Goal: Task Accomplishment & Management: Manage account settings

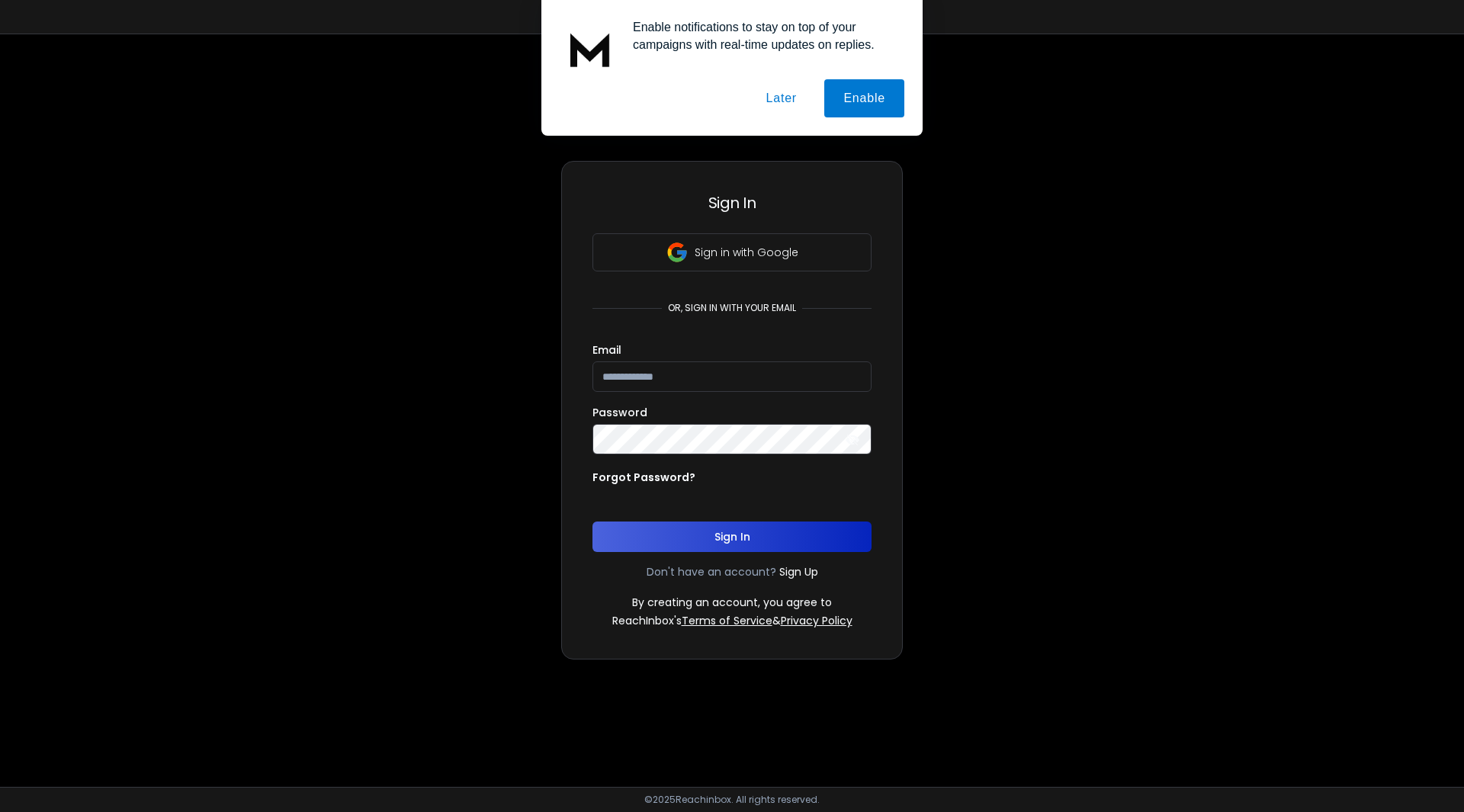
click at [643, 358] on div "Email" at bounding box center [732, 368] width 279 height 47
click at [645, 374] on input "email" at bounding box center [732, 377] width 279 height 31
paste input "**********"
type input "**********"
click at [713, 530] on button "Sign In" at bounding box center [732, 536] width 279 height 31
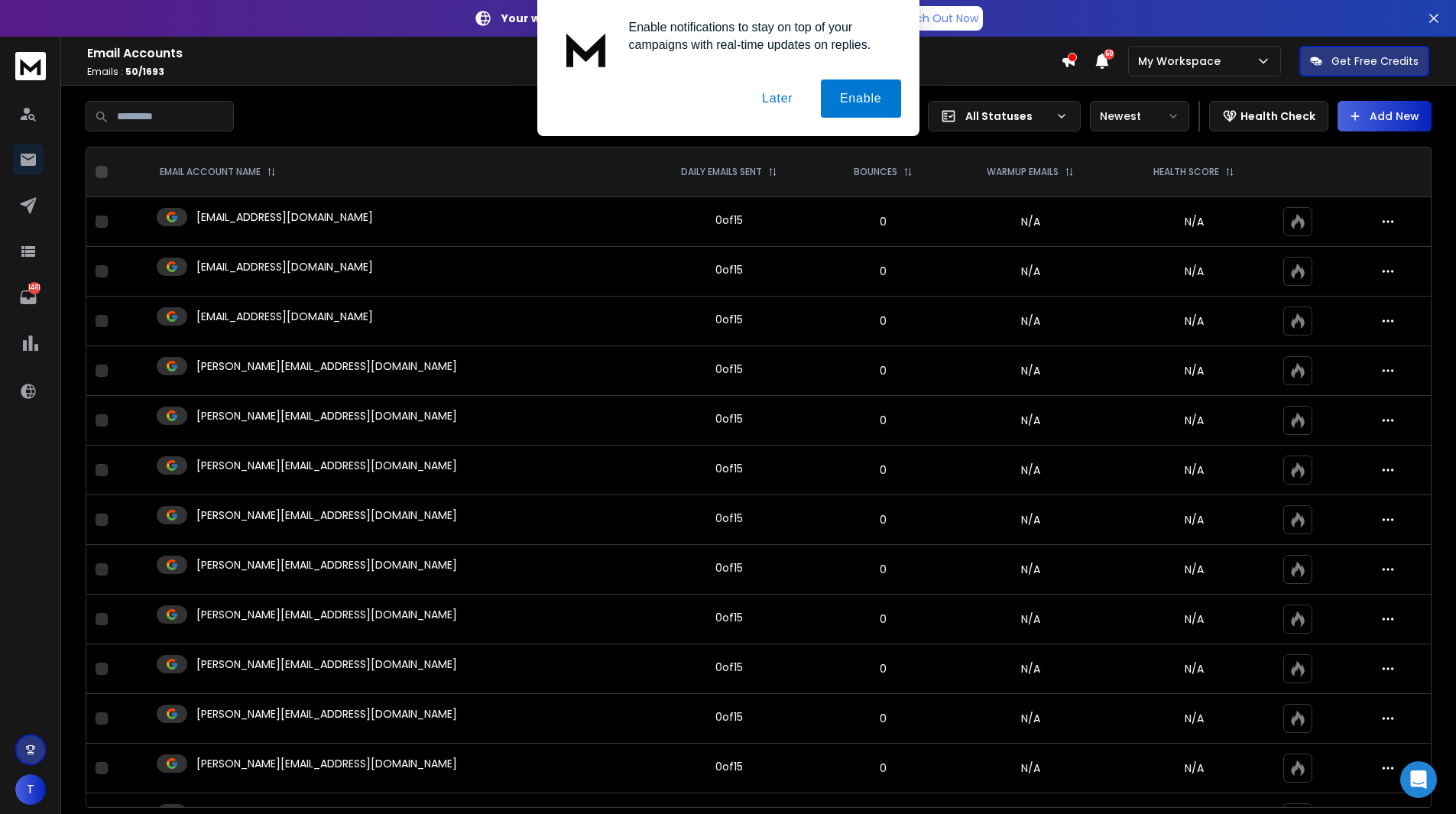
click at [775, 99] on button "Later" at bounding box center [778, 98] width 69 height 38
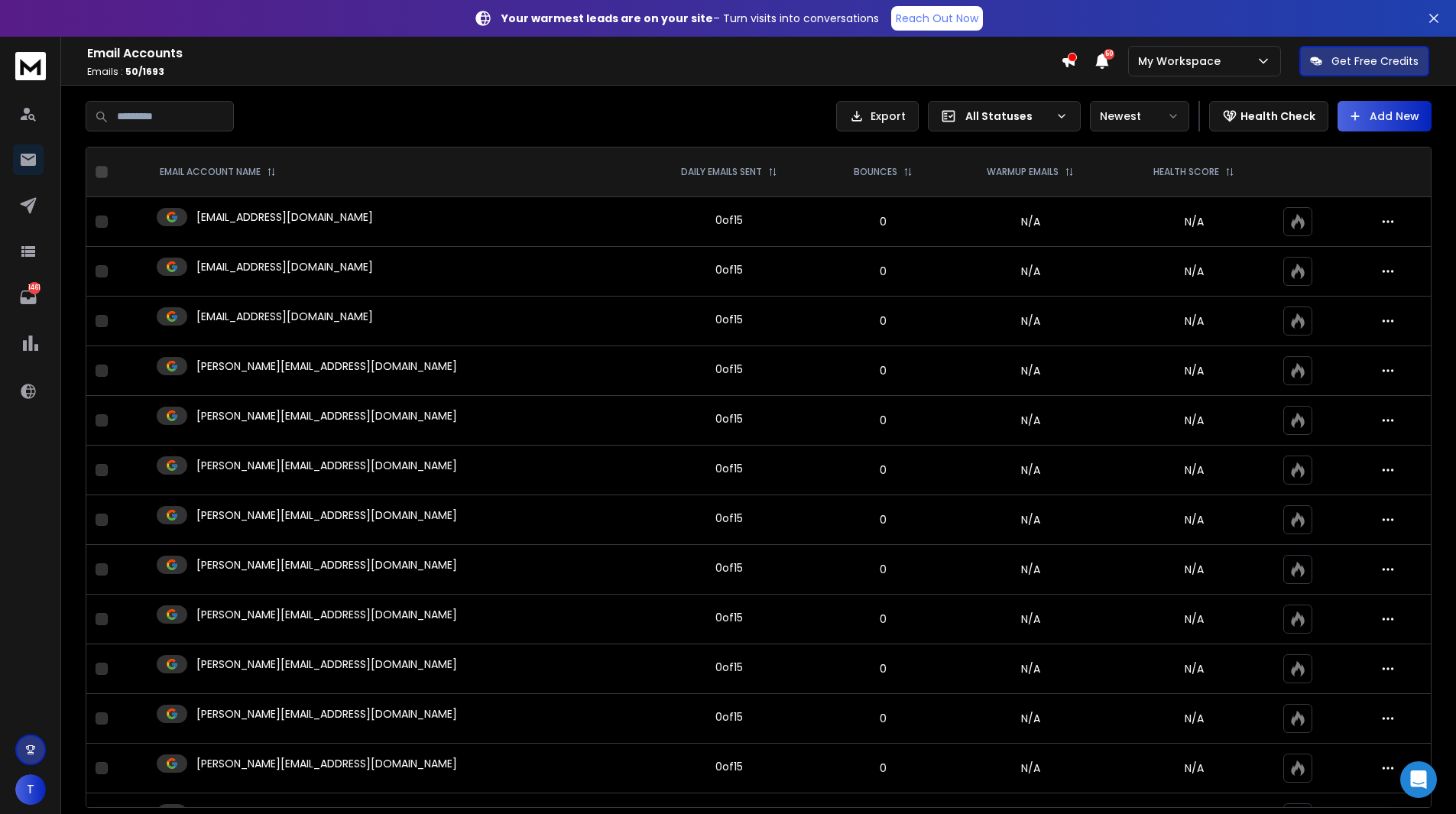
click at [1387, 104] on button "Add New" at bounding box center [1385, 116] width 94 height 31
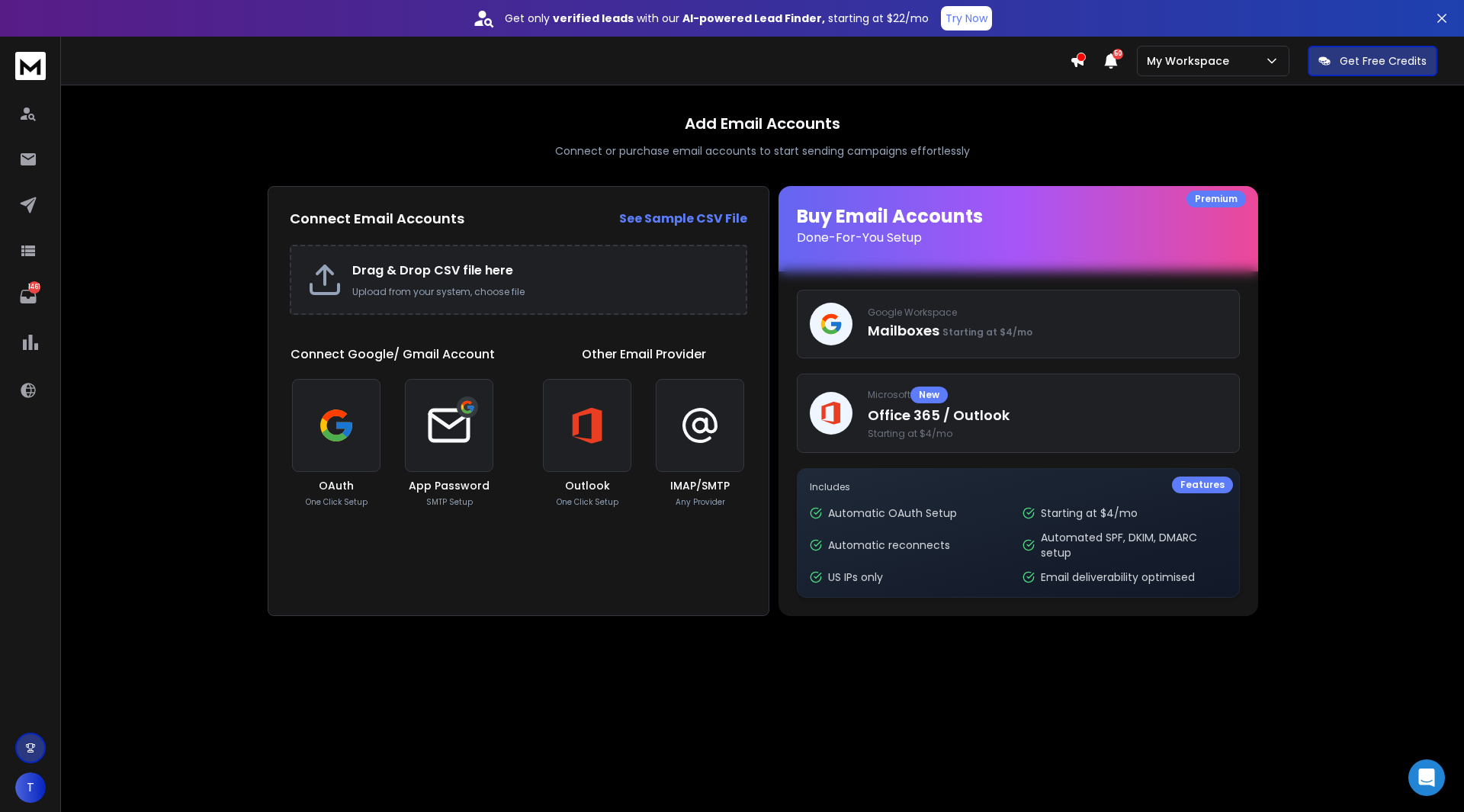
click at [326, 425] on icon at bounding box center [337, 425] width 32 height 32
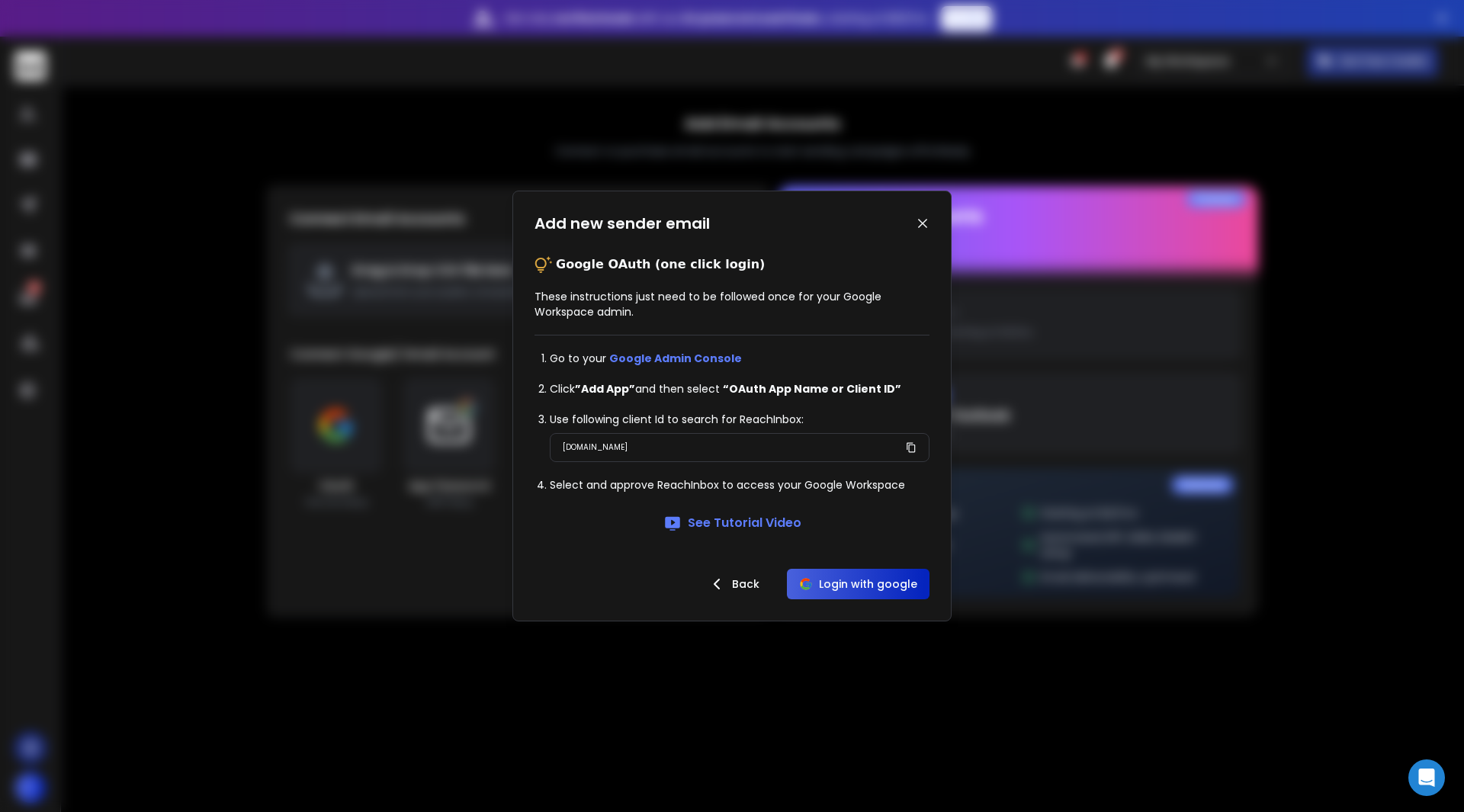
click at [867, 594] on button "Login with google" at bounding box center [858, 584] width 143 height 31
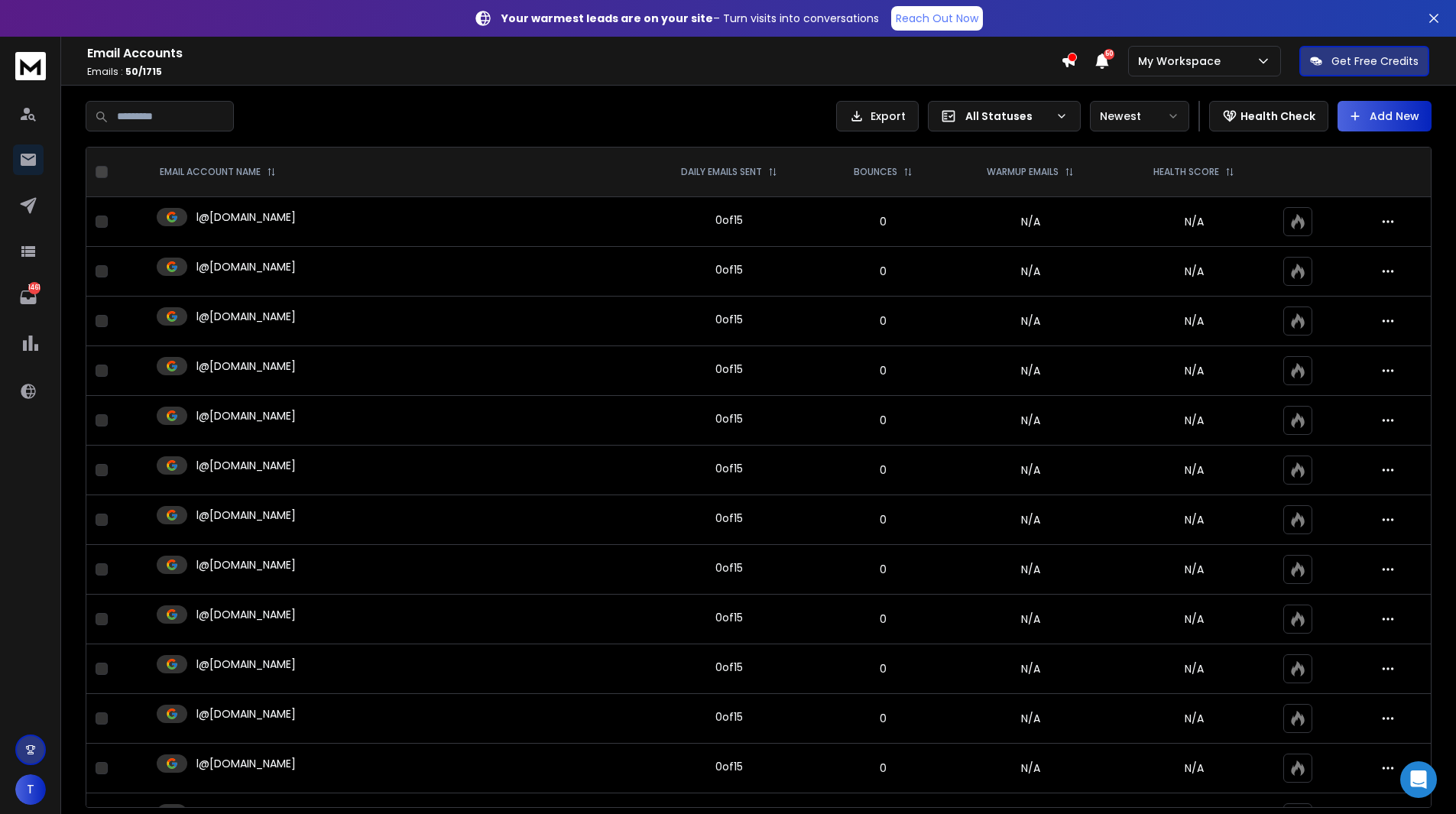
click at [1371, 109] on button "Add New" at bounding box center [1385, 116] width 94 height 31
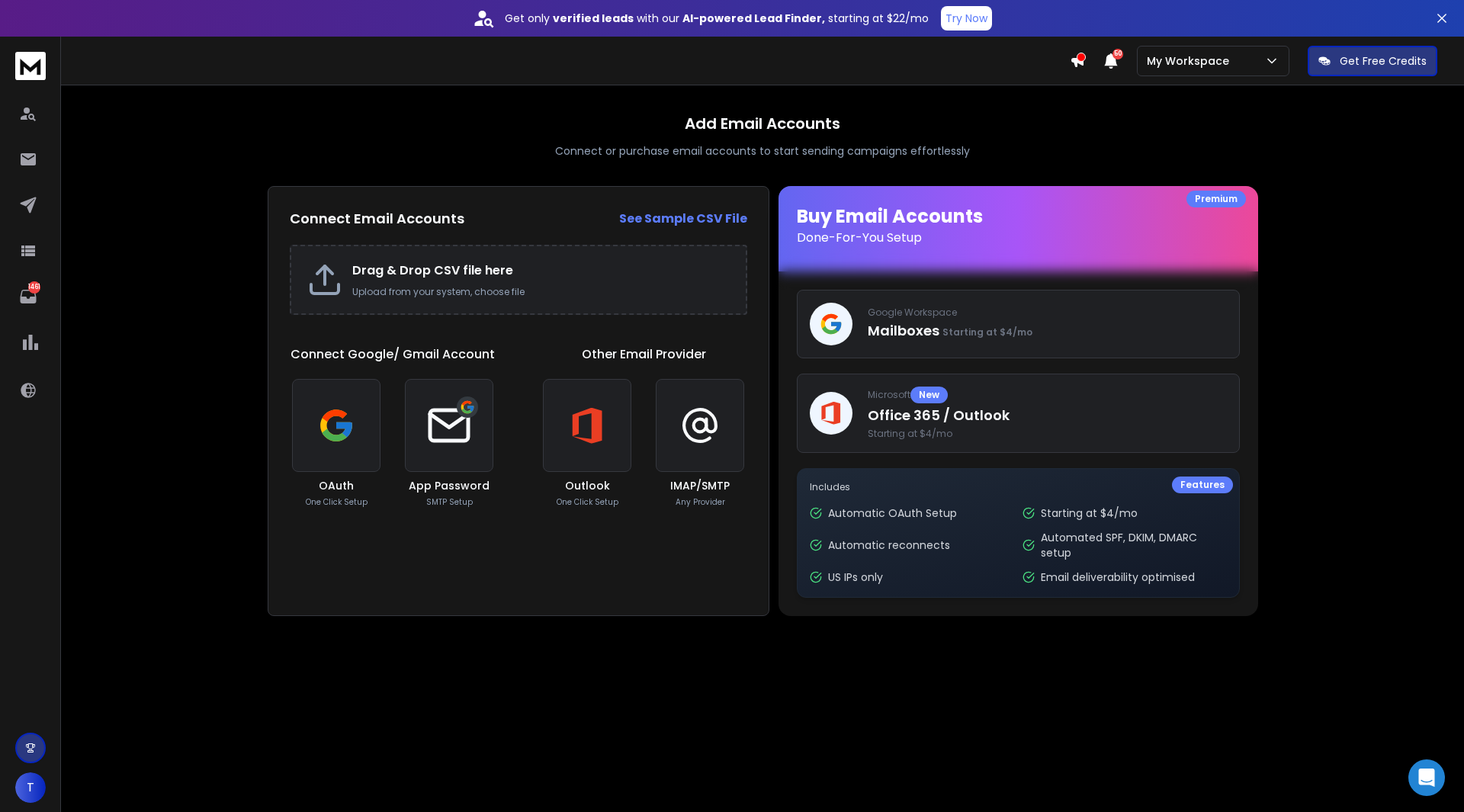
click at [312, 424] on div at bounding box center [336, 424] width 88 height 93
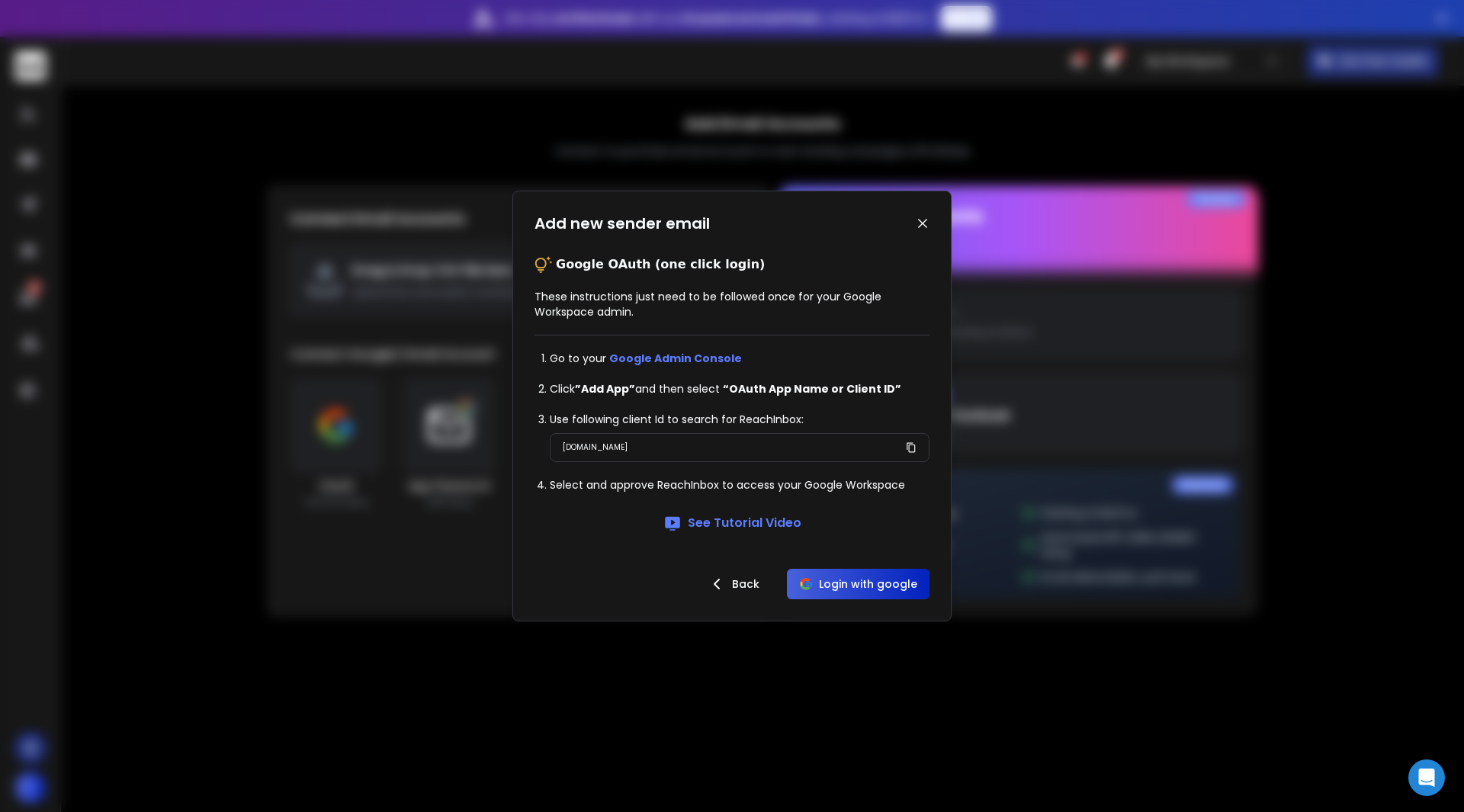
click at [849, 585] on button "Login with google" at bounding box center [858, 584] width 143 height 31
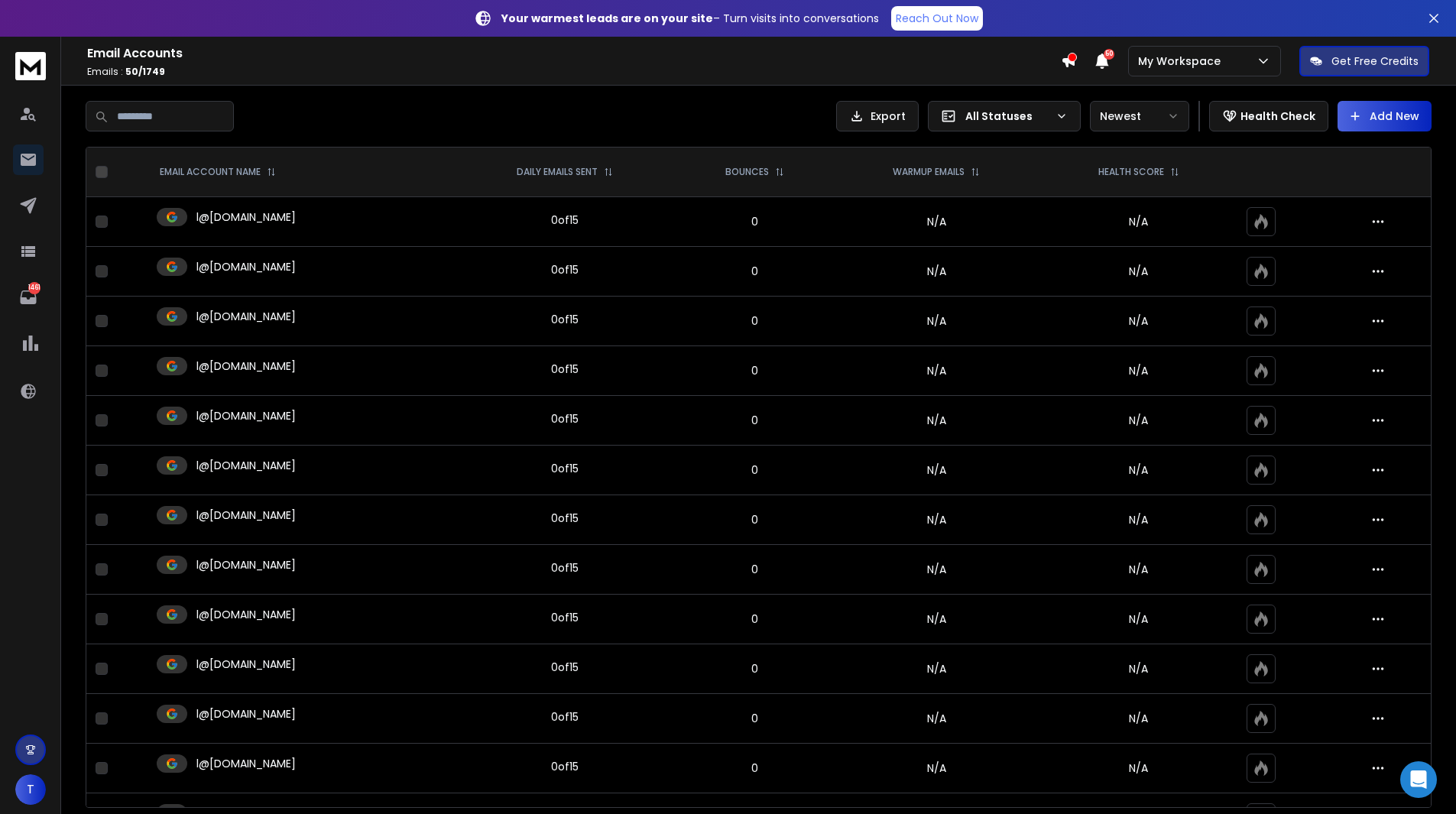
click at [1354, 108] on button "Add New" at bounding box center [1385, 116] width 94 height 31
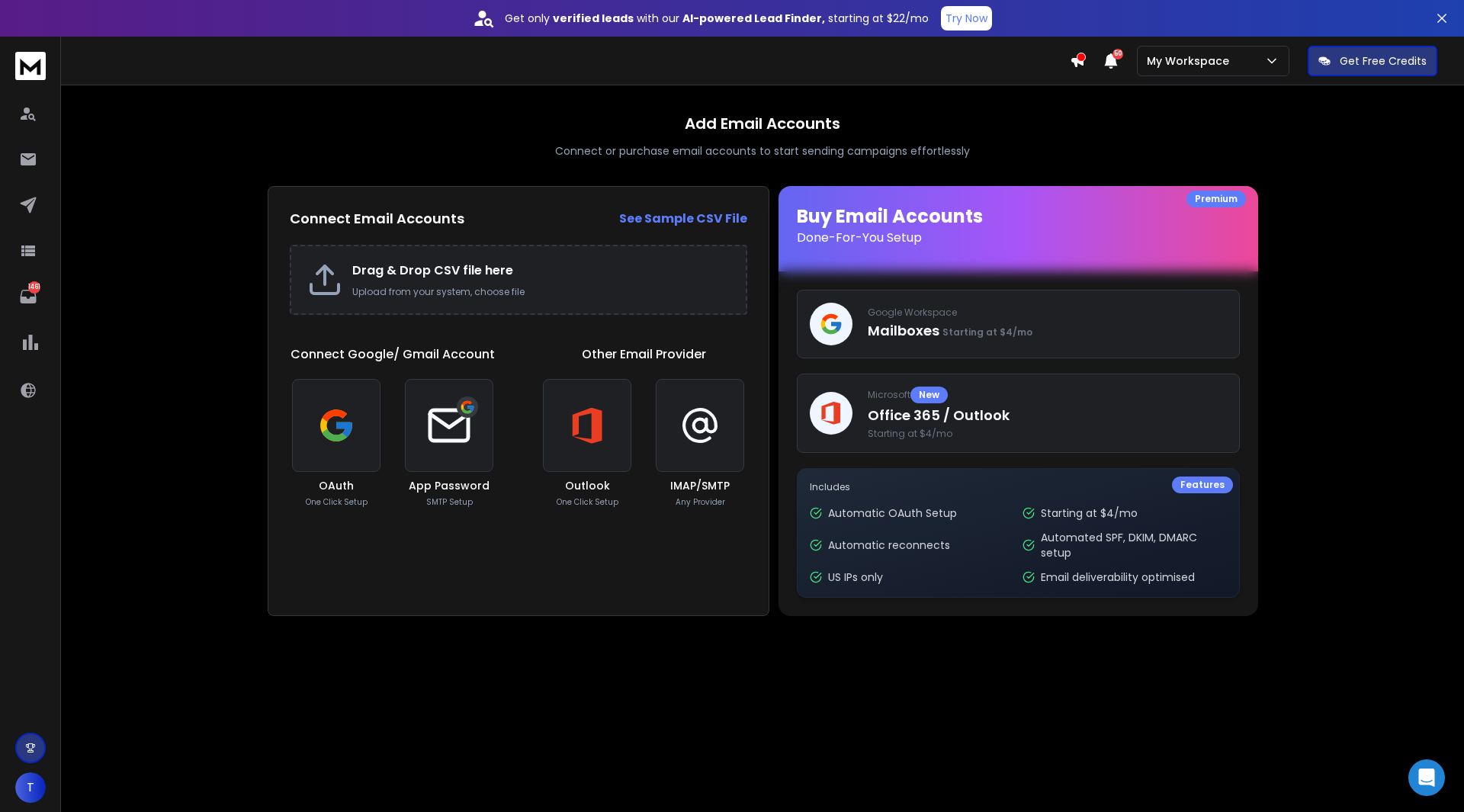
click at [348, 434] on icon at bounding box center [344, 430] width 16 height 15
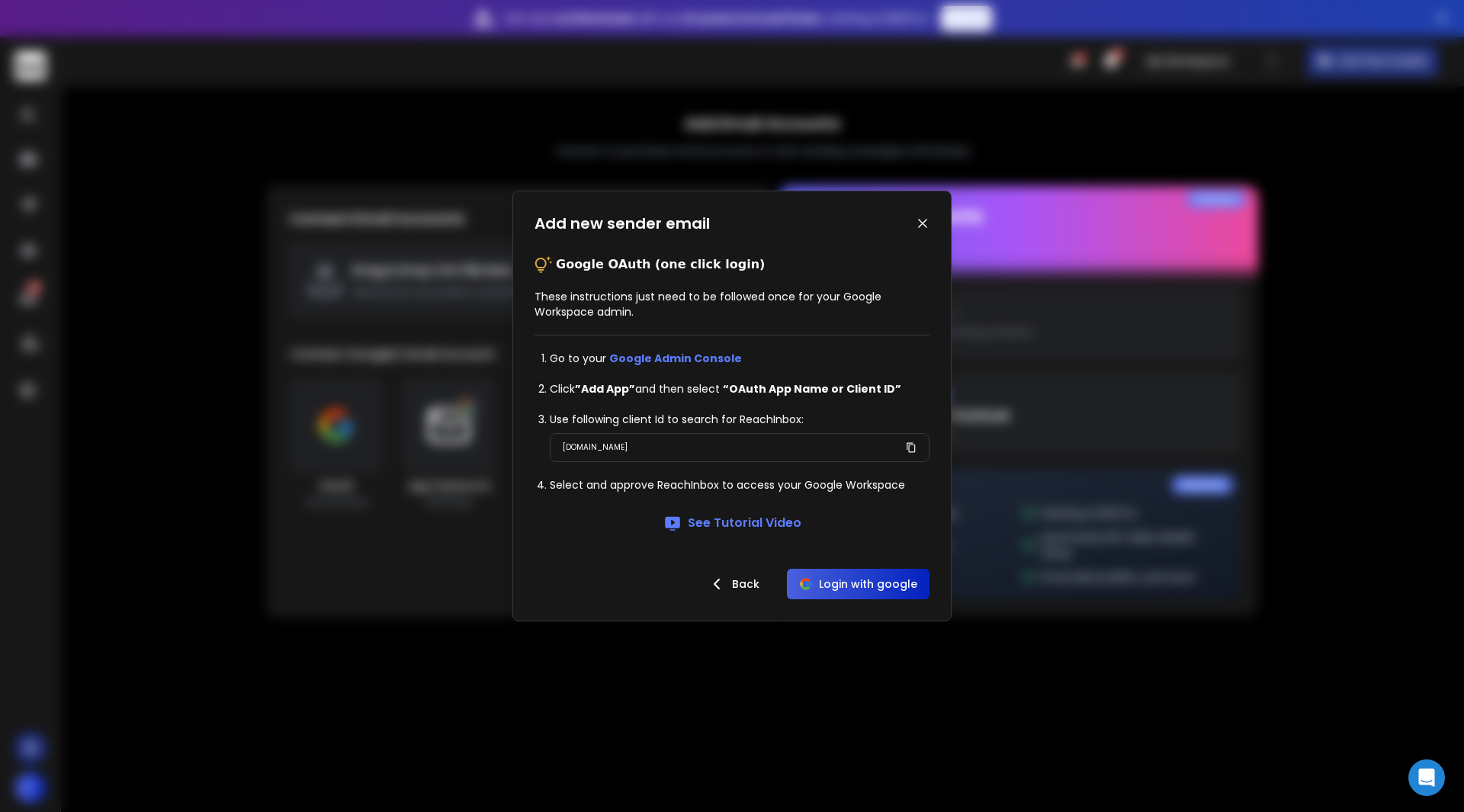
click at [830, 584] on button "Login with google" at bounding box center [858, 584] width 143 height 31
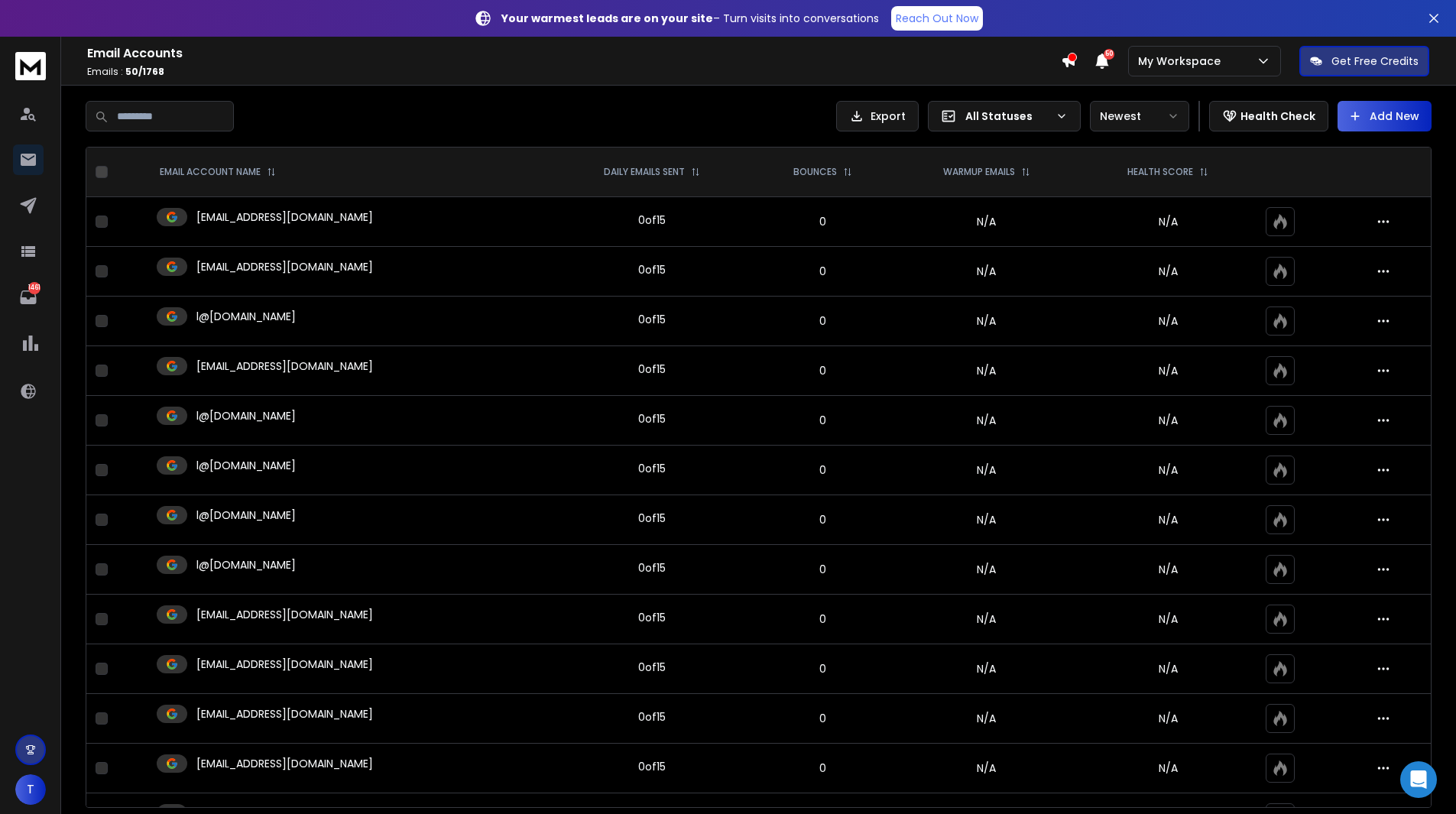
click at [1399, 117] on button "Add New" at bounding box center [1385, 116] width 94 height 31
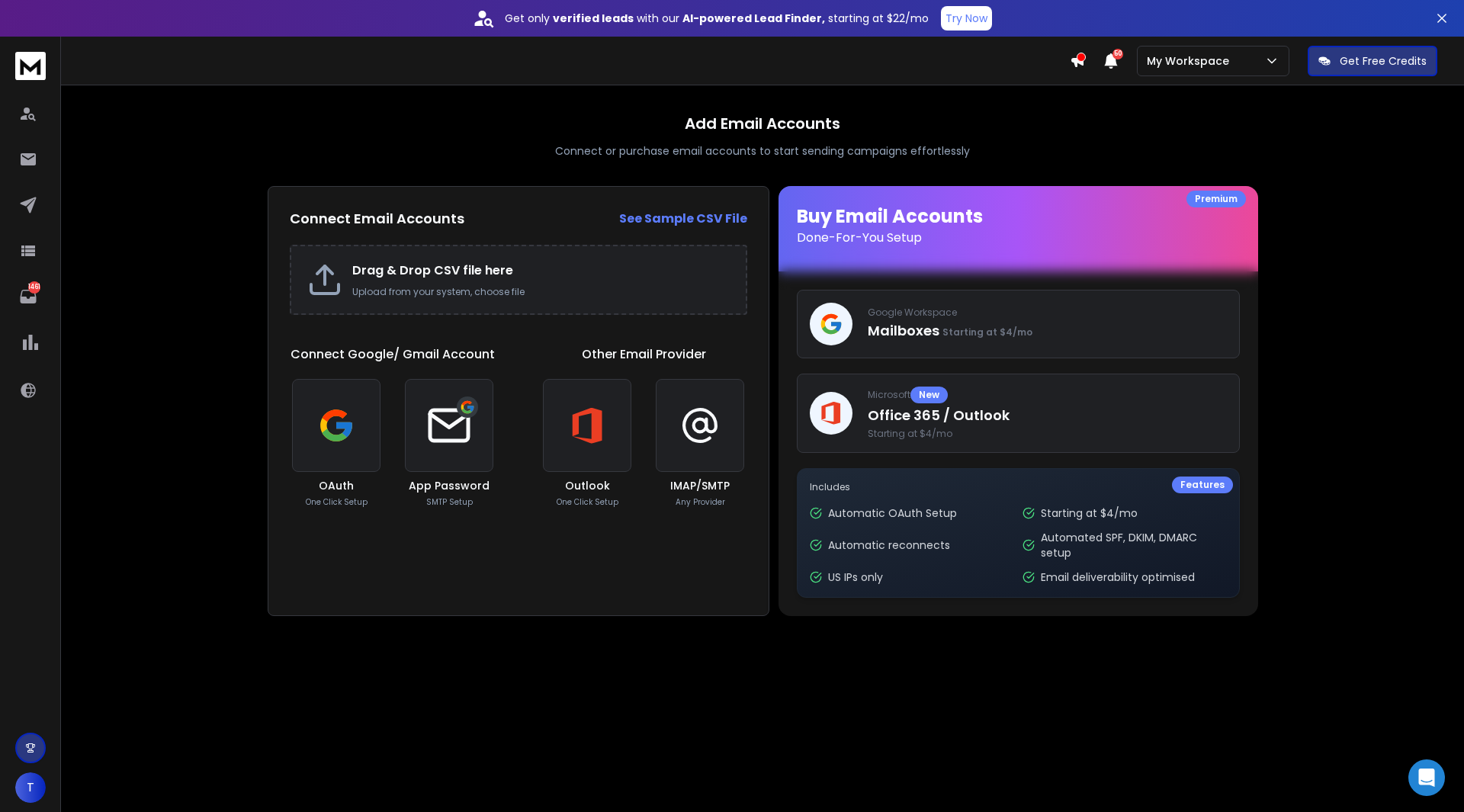
click at [323, 420] on icon at bounding box center [336, 425] width 38 height 46
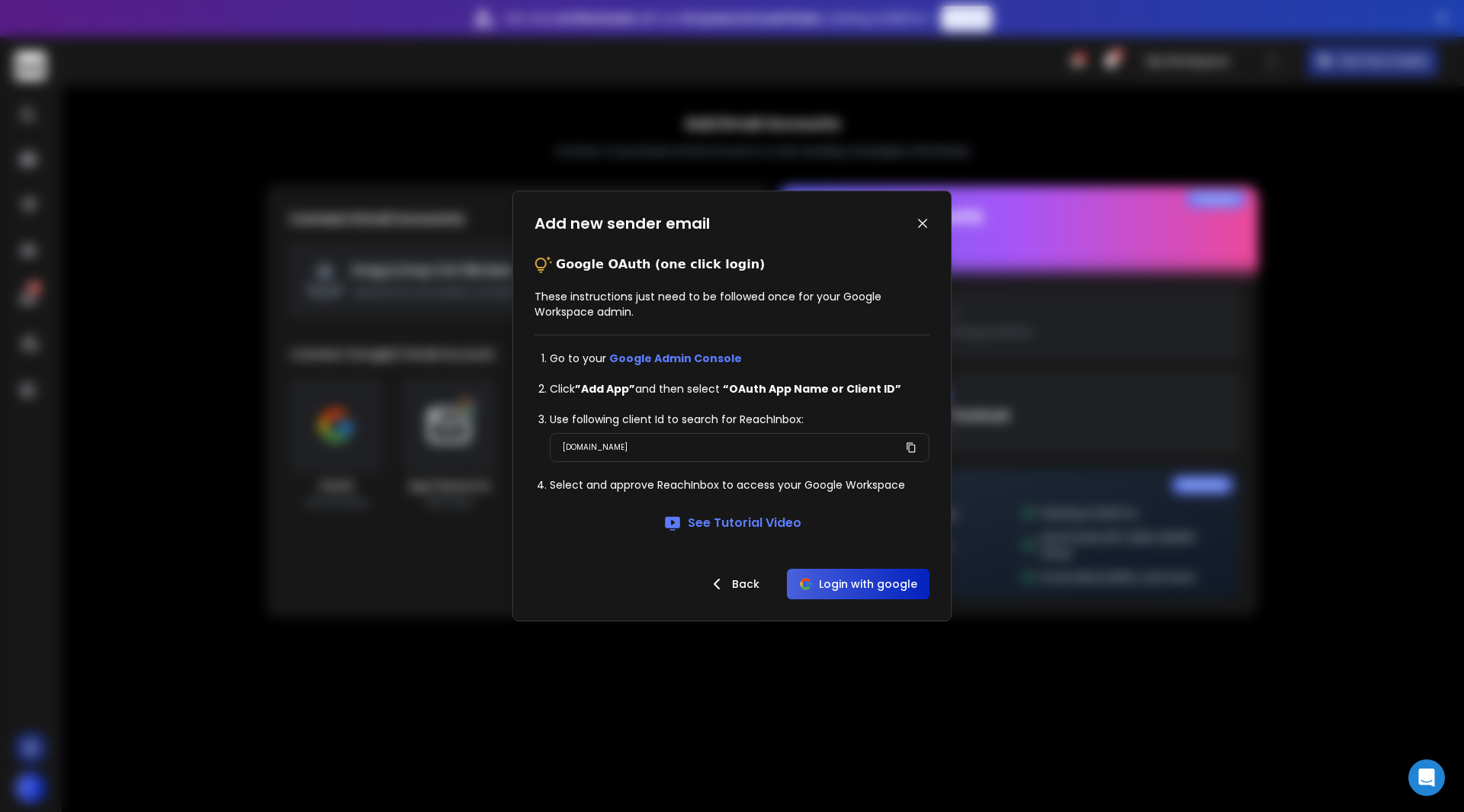
click at [879, 582] on button "Login with google" at bounding box center [858, 584] width 143 height 31
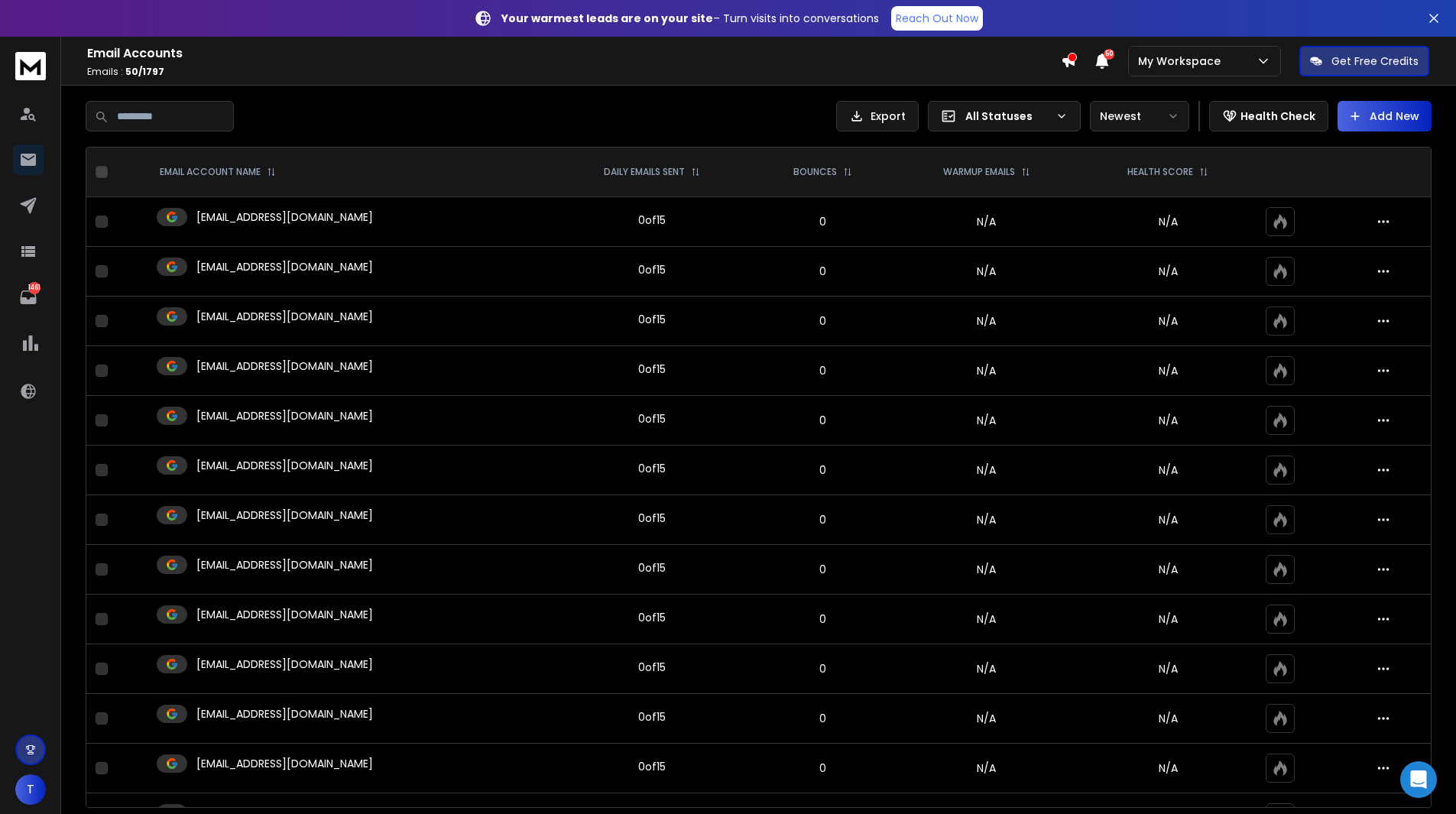
click at [1356, 119] on icon at bounding box center [1355, 116] width 11 height 11
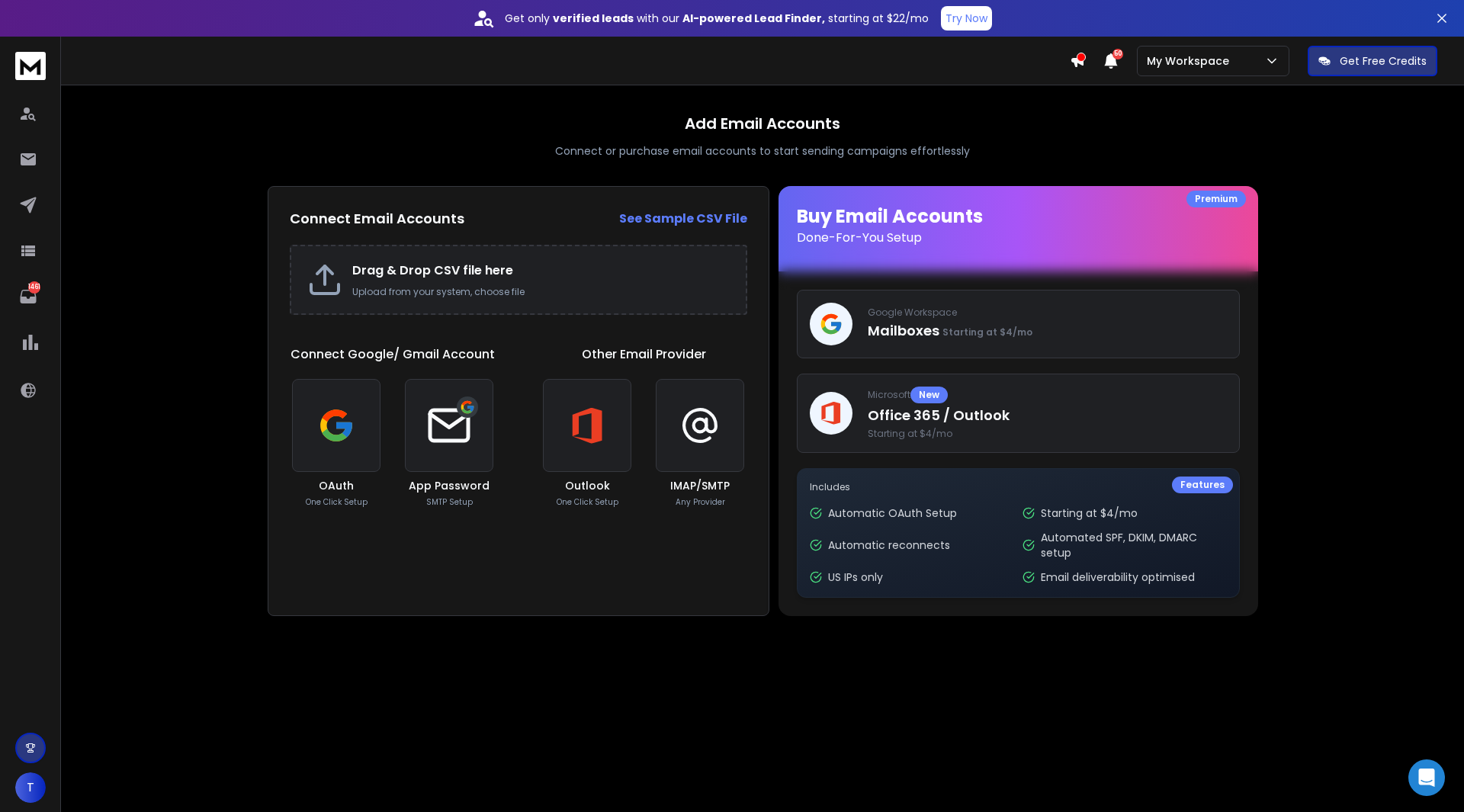
click at [333, 446] on icon at bounding box center [336, 425] width 38 height 46
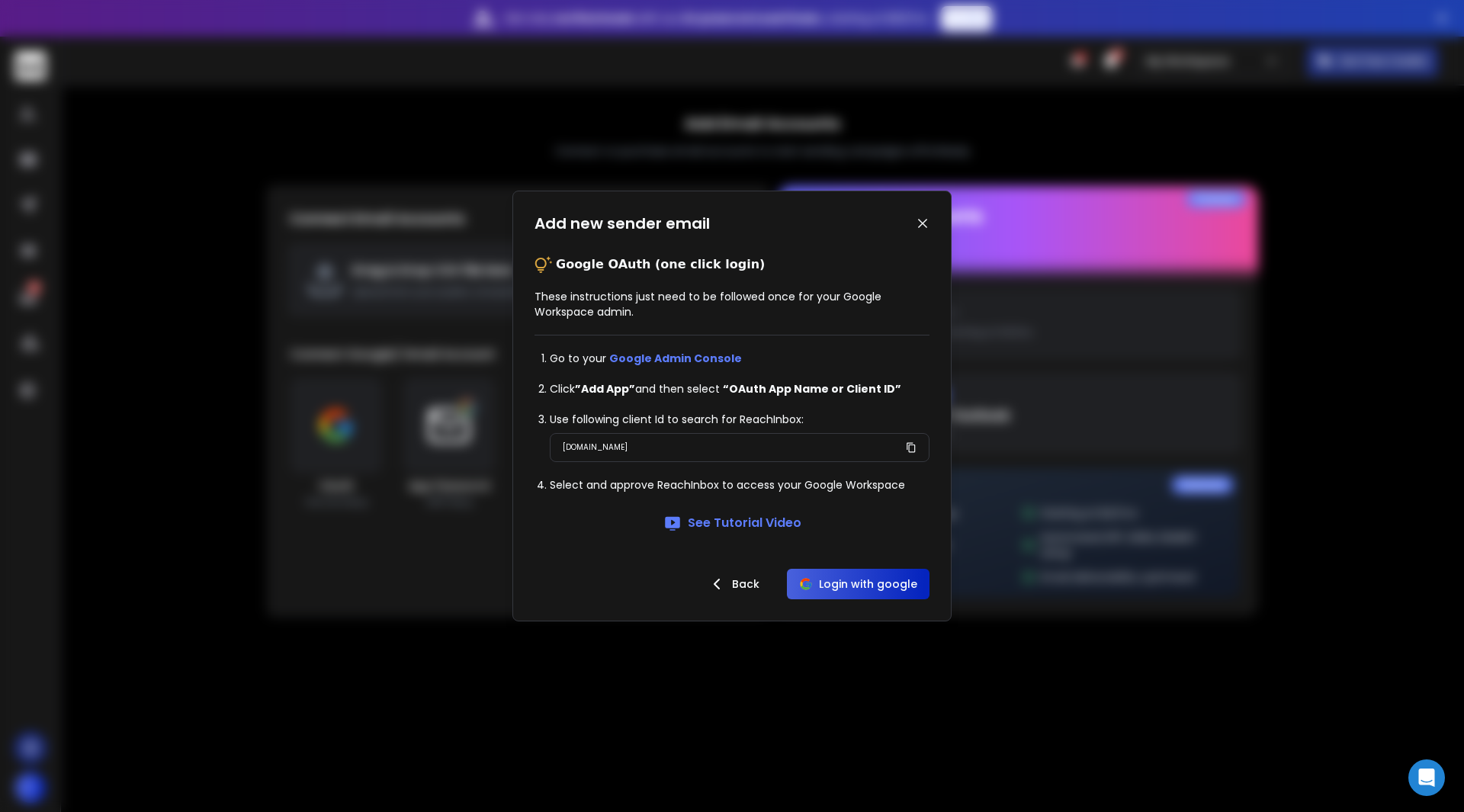
click at [859, 580] on button "Login with google" at bounding box center [858, 584] width 143 height 31
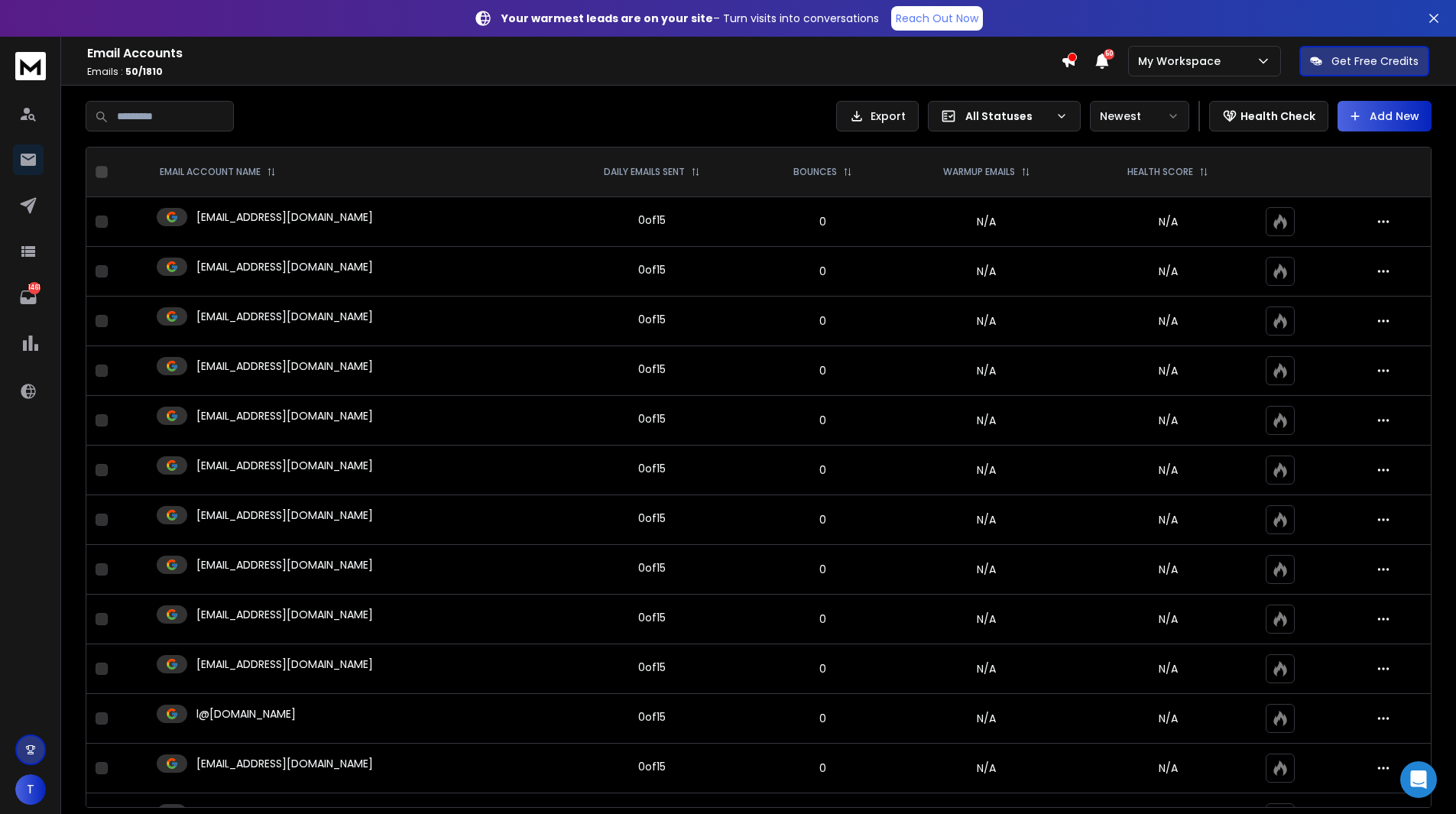
drag, startPoint x: 1385, startPoint y: 111, endPoint x: 1355, endPoint y: 121, distance: 31.6
click at [1384, 110] on button "Add New" at bounding box center [1385, 116] width 94 height 31
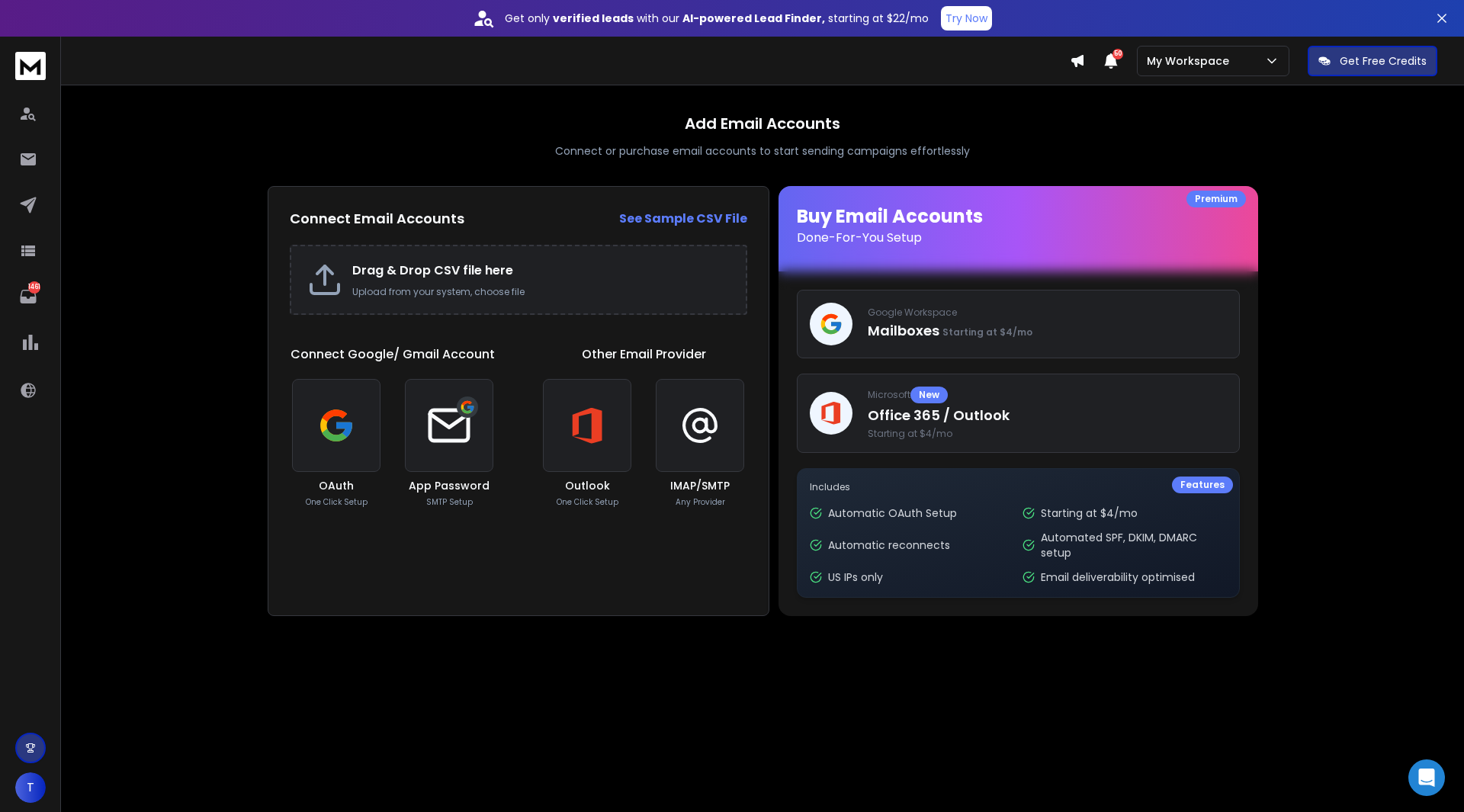
click at [337, 450] on div at bounding box center [336, 424] width 88 height 93
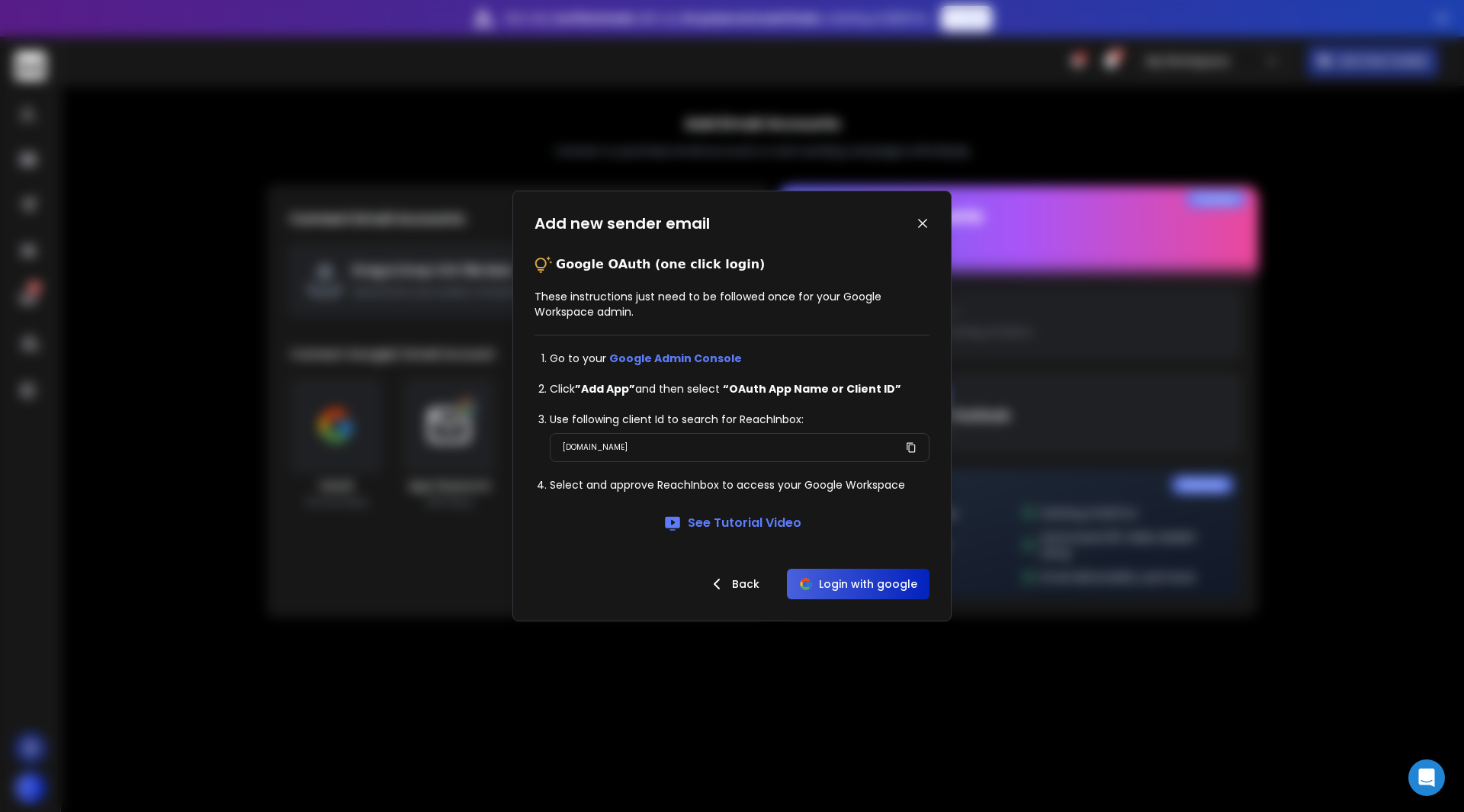
click at [866, 577] on button "Login with google" at bounding box center [858, 584] width 143 height 31
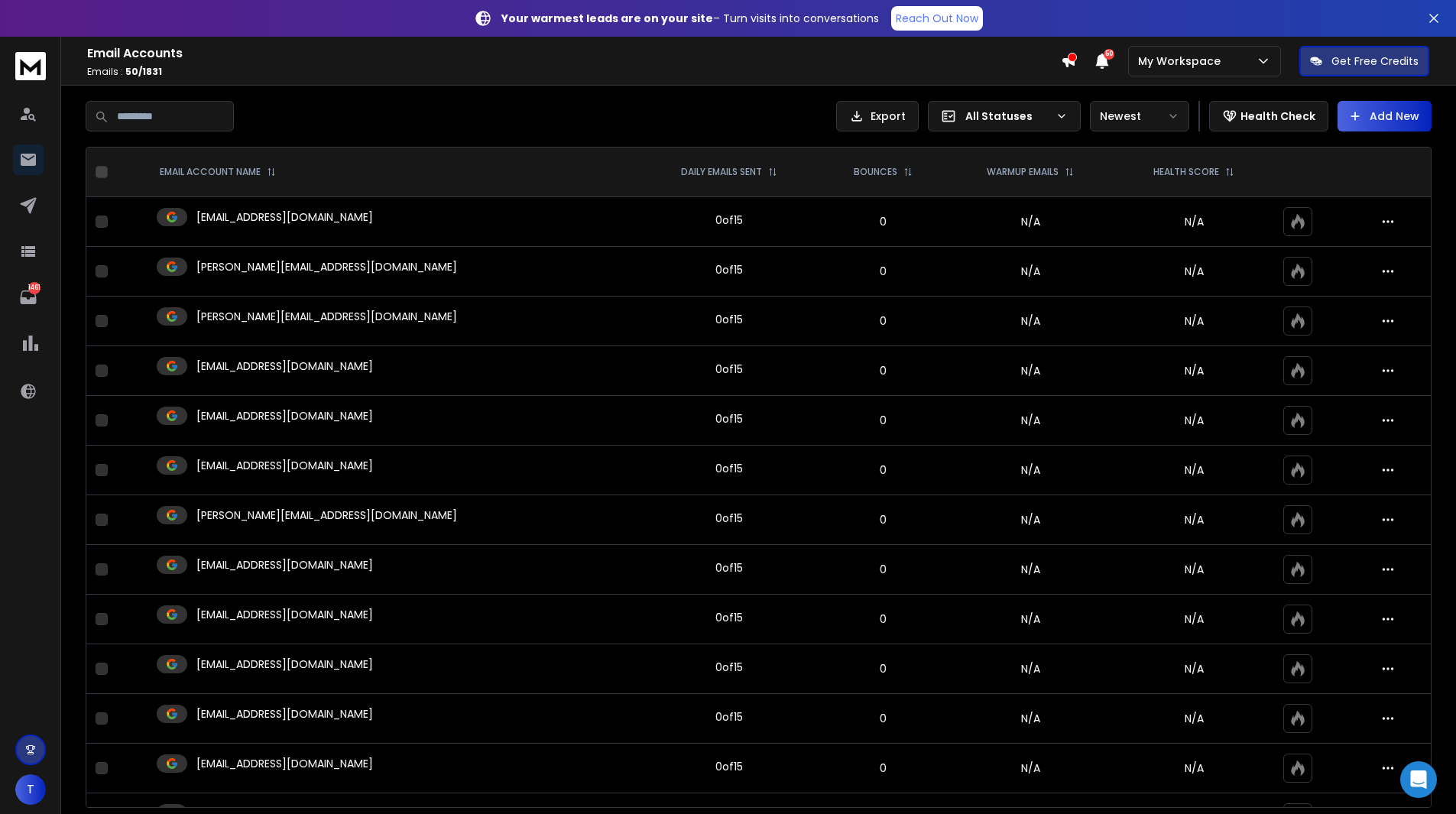
click at [1359, 124] on button "Add New" at bounding box center [1385, 116] width 94 height 31
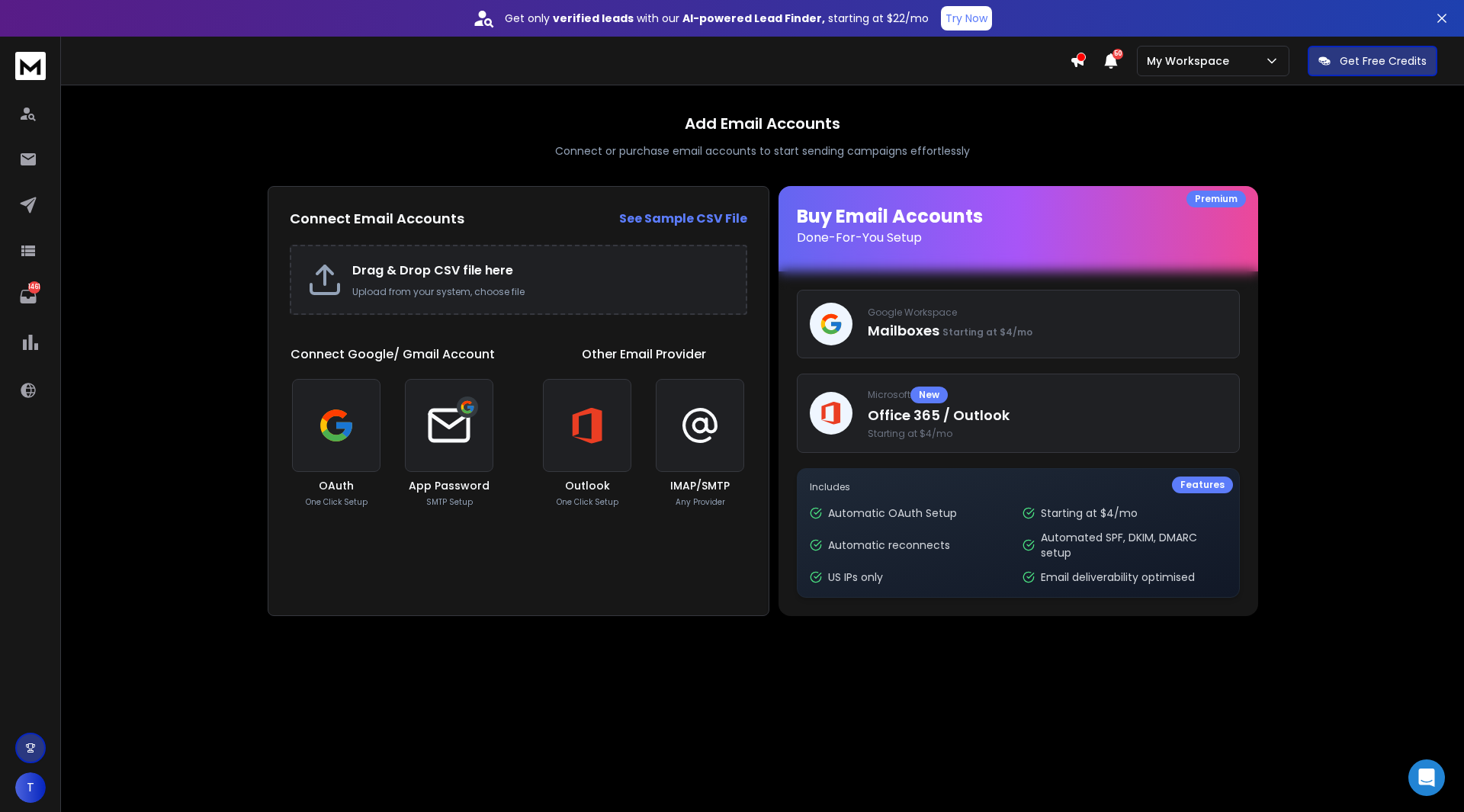
click at [332, 431] on icon at bounding box center [336, 425] width 38 height 46
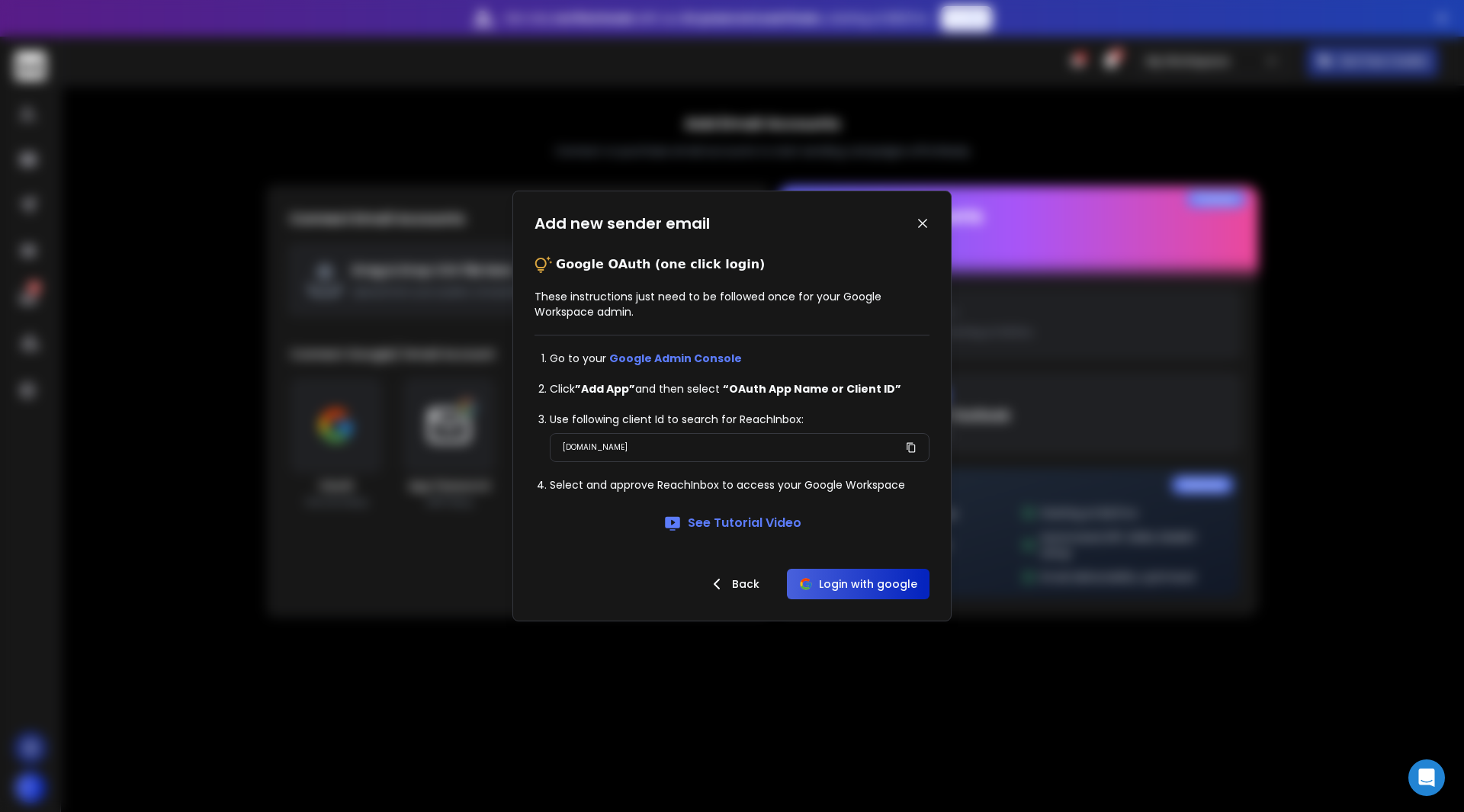
click at [842, 586] on button "Login with google" at bounding box center [858, 584] width 143 height 31
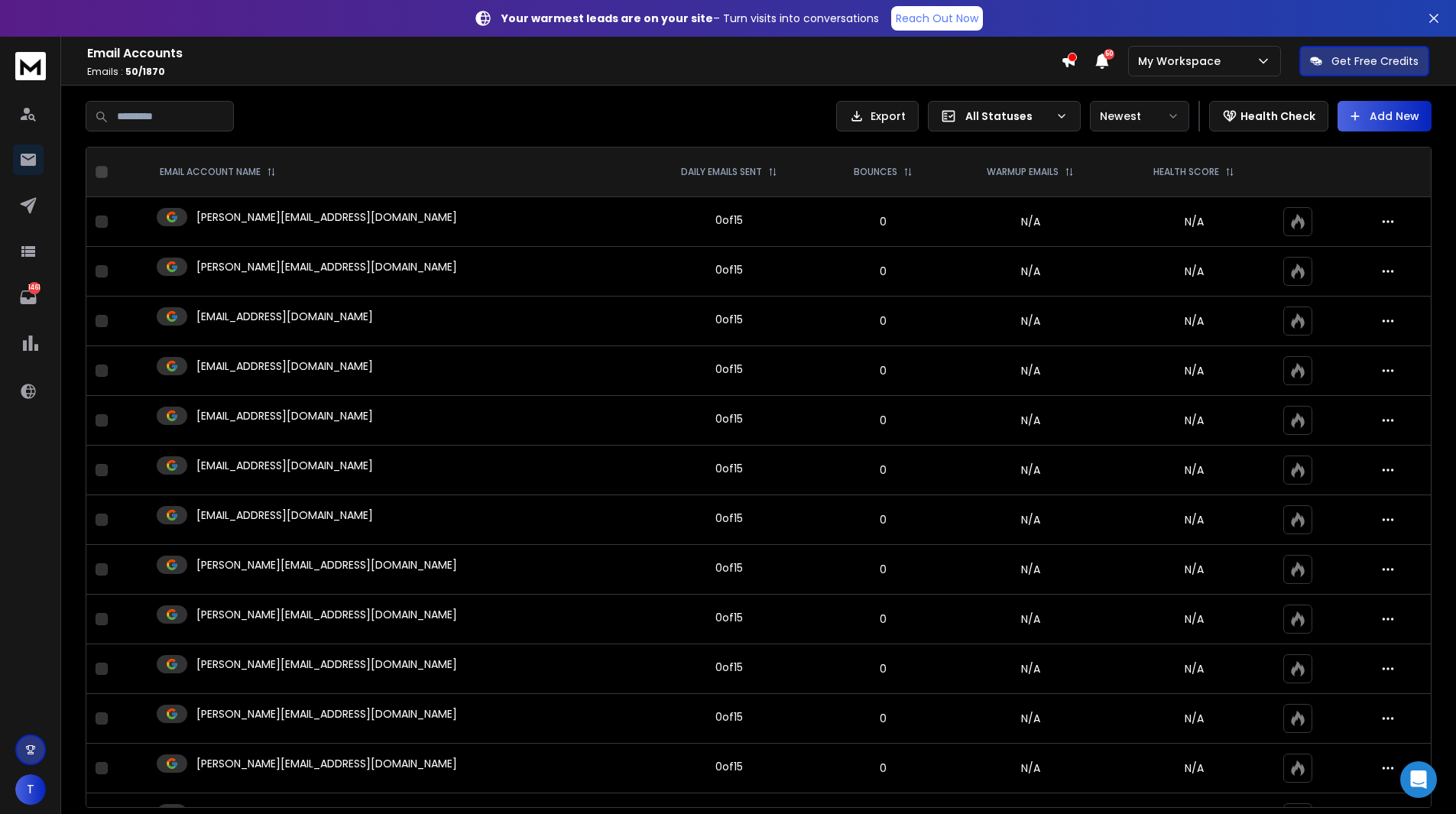
click at [1376, 117] on button "Add New" at bounding box center [1385, 116] width 94 height 31
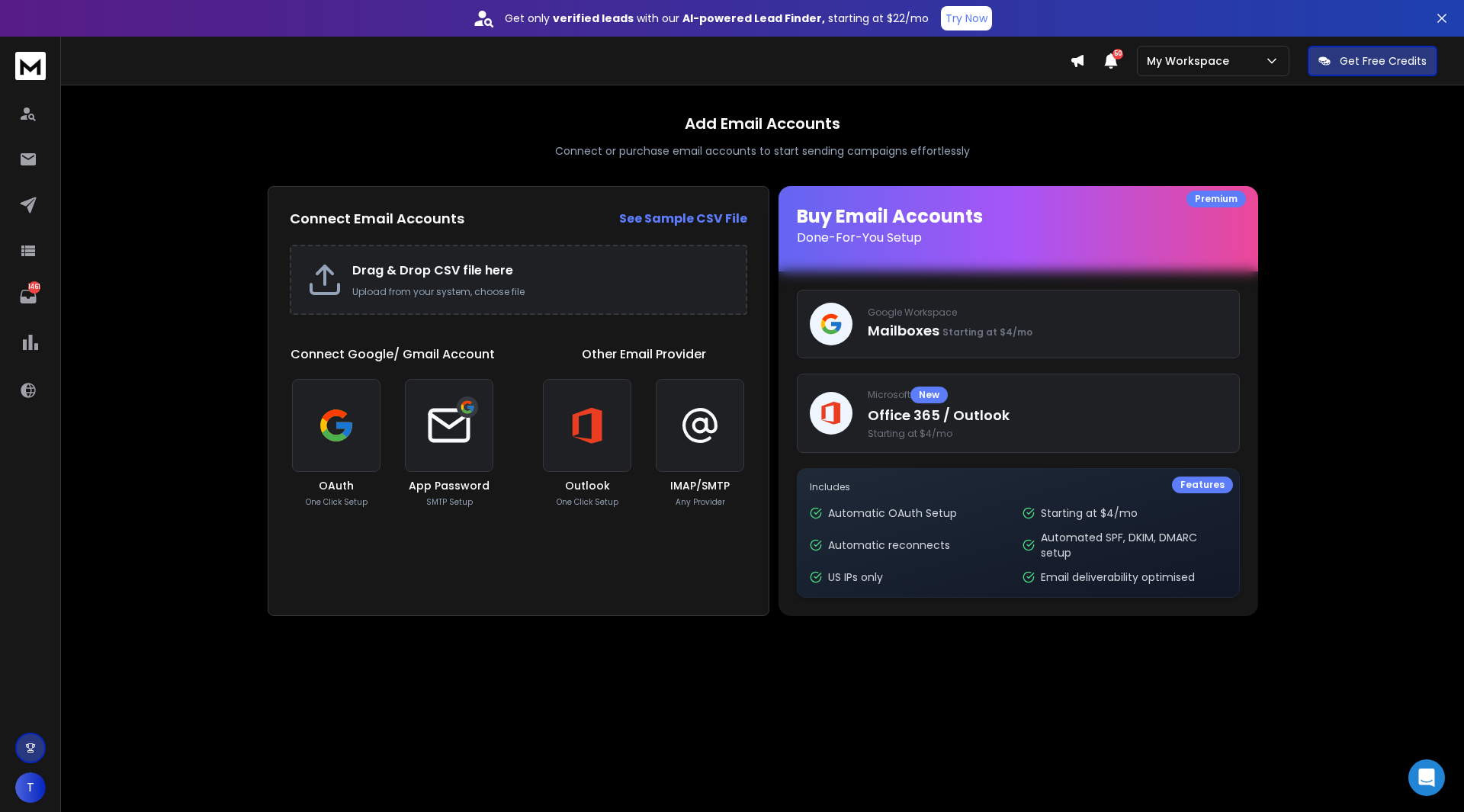
click at [304, 428] on div at bounding box center [336, 424] width 88 height 93
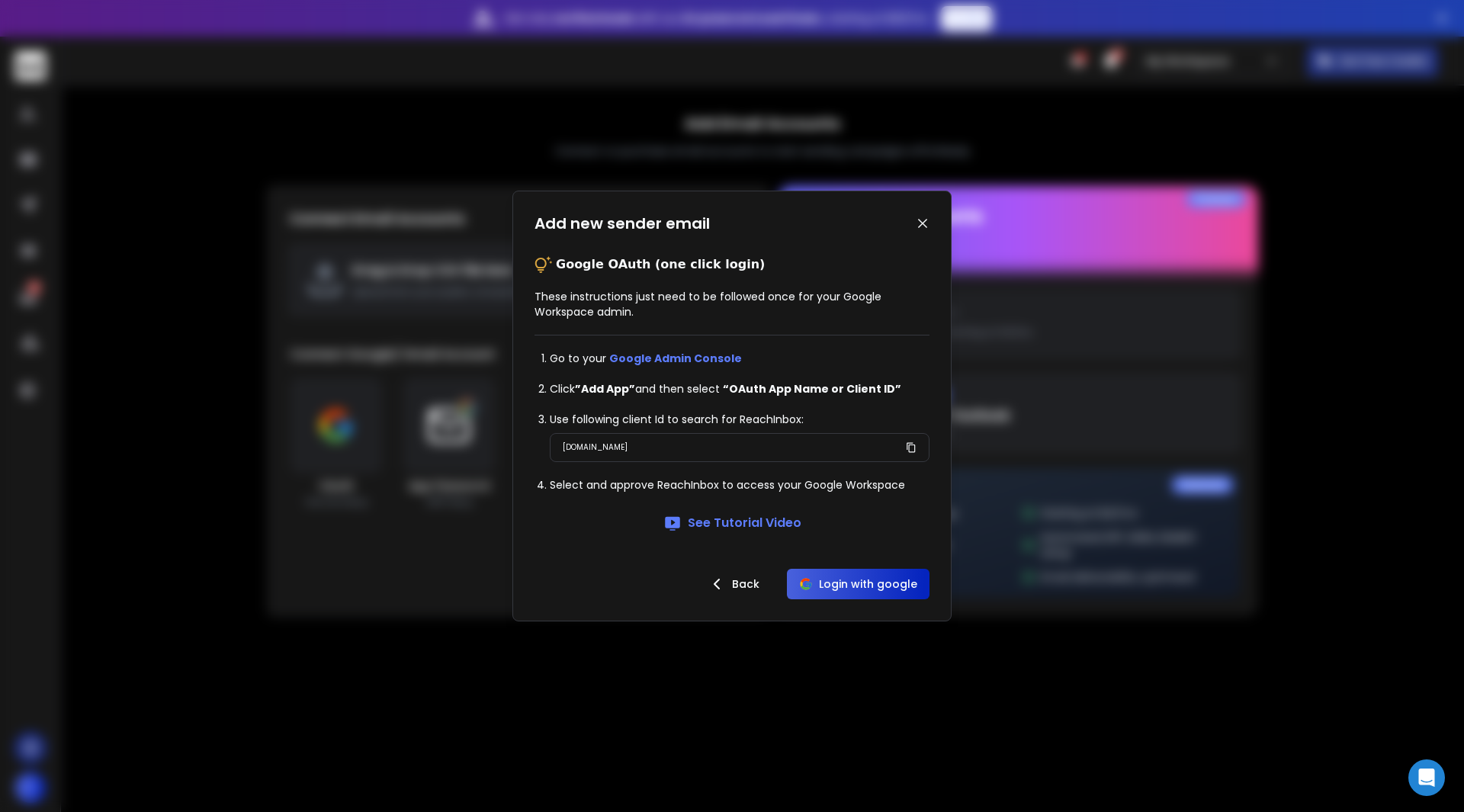
click at [809, 580] on icon at bounding box center [806, 581] width 9 height 5
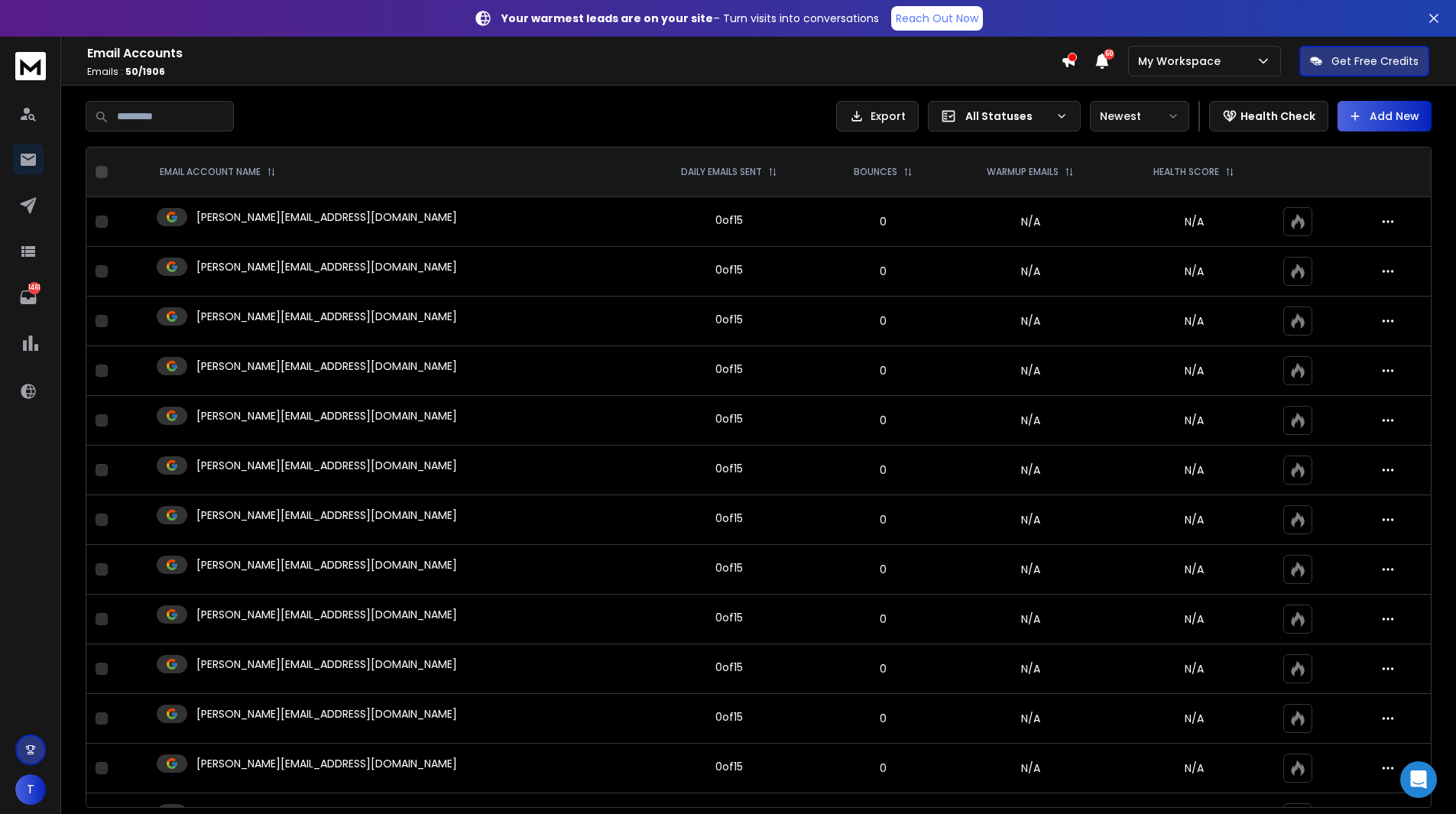
click at [1378, 109] on button "Add New" at bounding box center [1385, 116] width 94 height 31
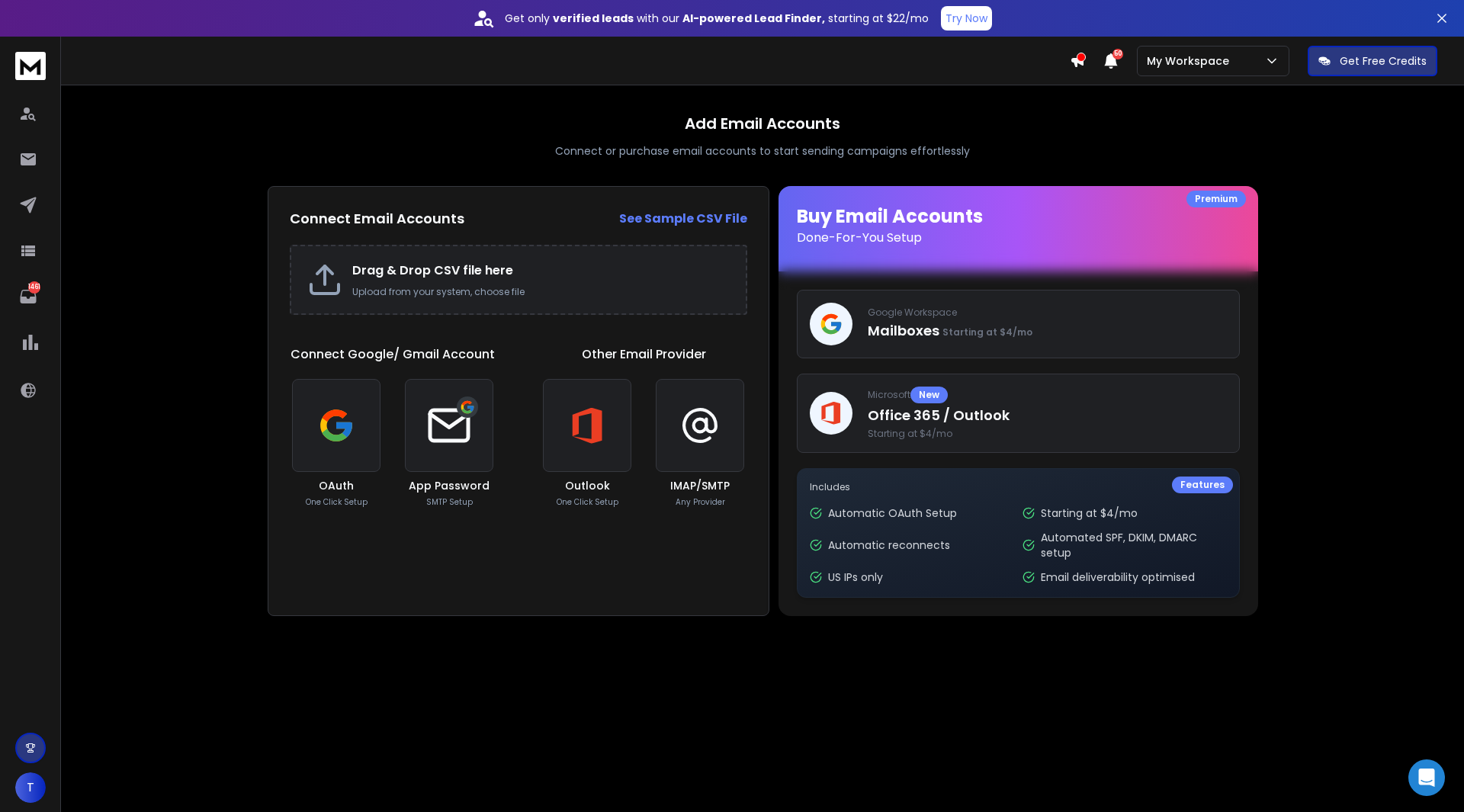
click at [343, 434] on icon at bounding box center [335, 434] width 25 height 13
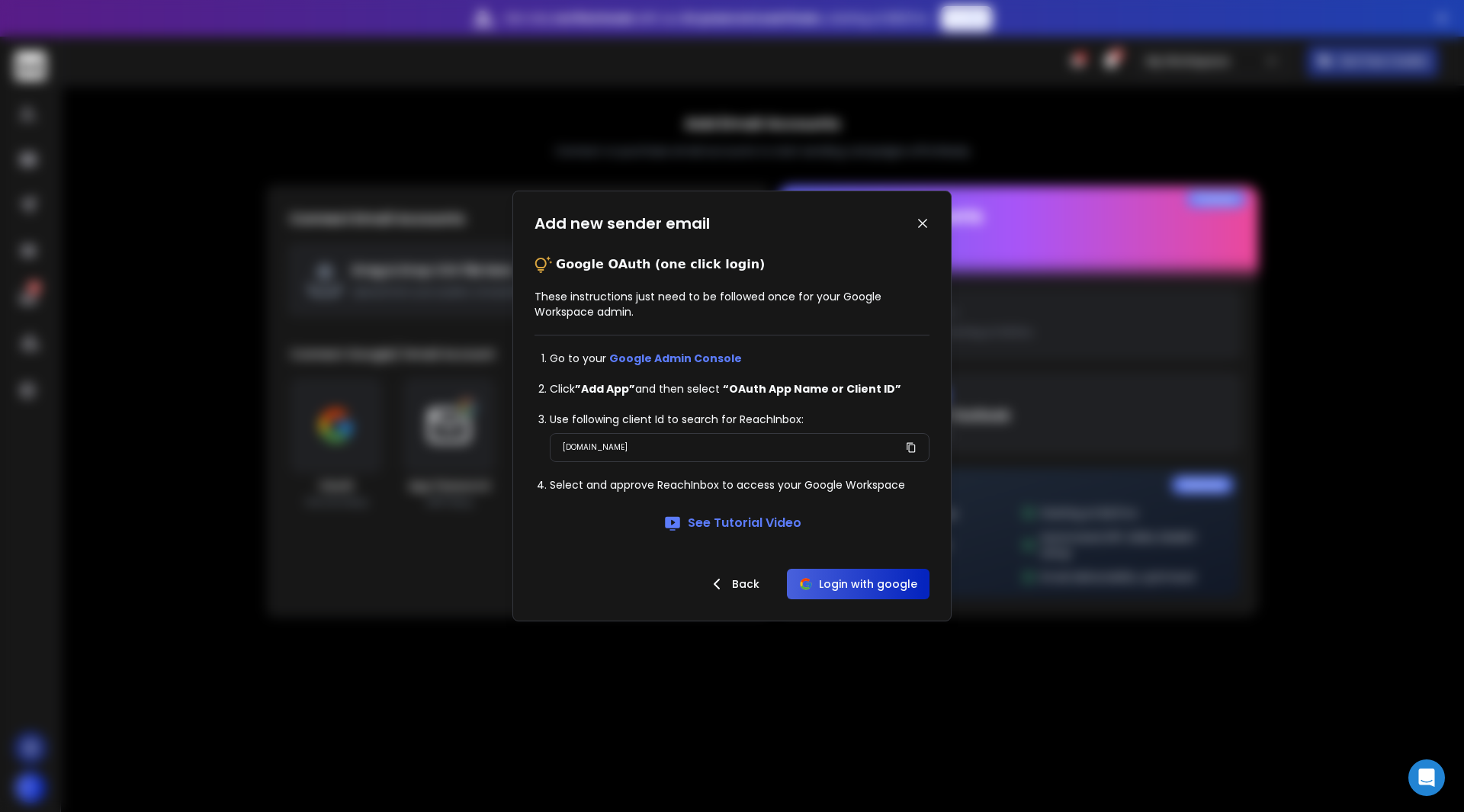
drag, startPoint x: 865, startPoint y: 583, endPoint x: 928, endPoint y: 667, distance: 105.0
click at [865, 583] on button "Login with google" at bounding box center [858, 584] width 143 height 31
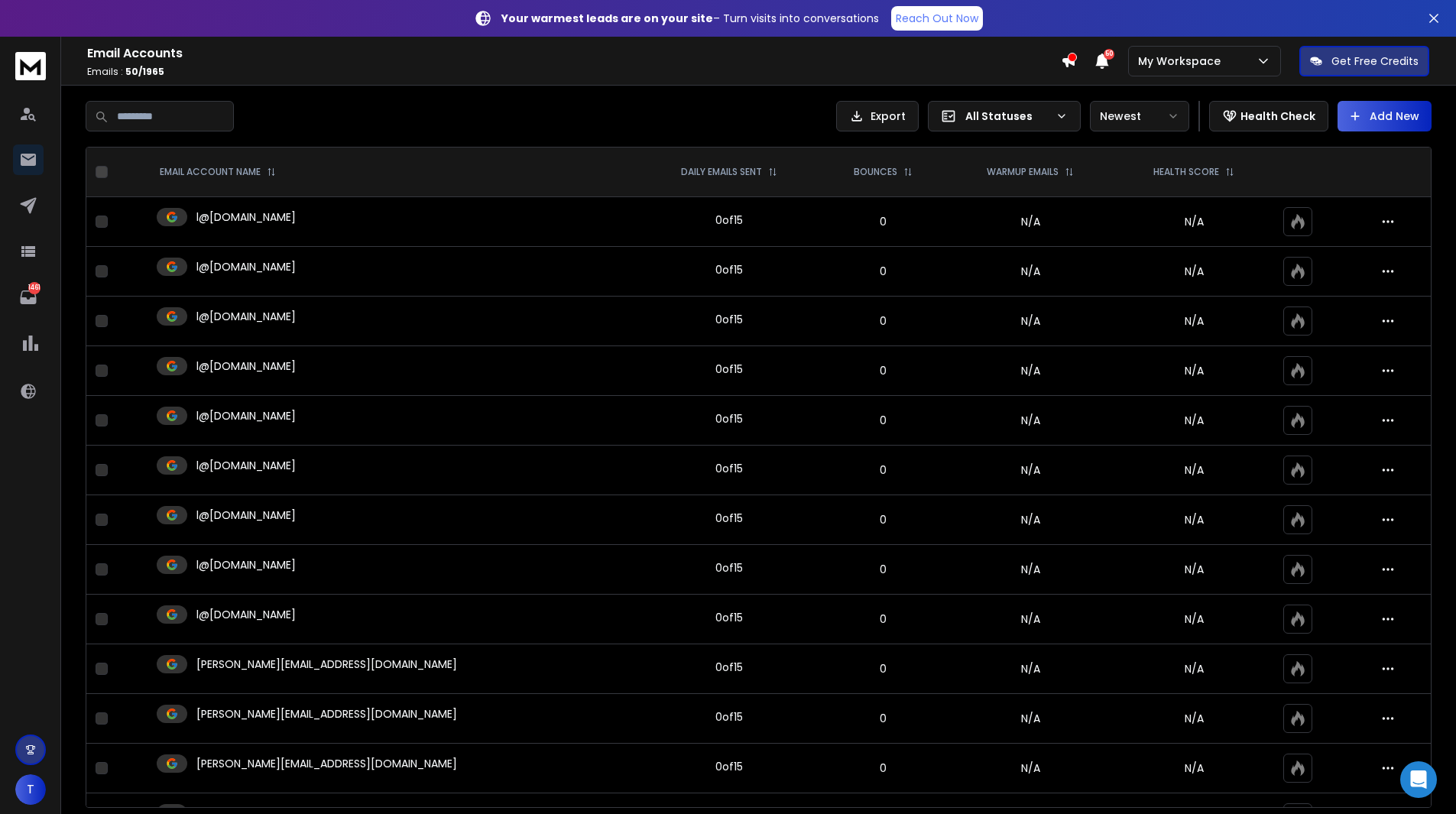
click at [1375, 112] on button "Add New" at bounding box center [1385, 116] width 94 height 31
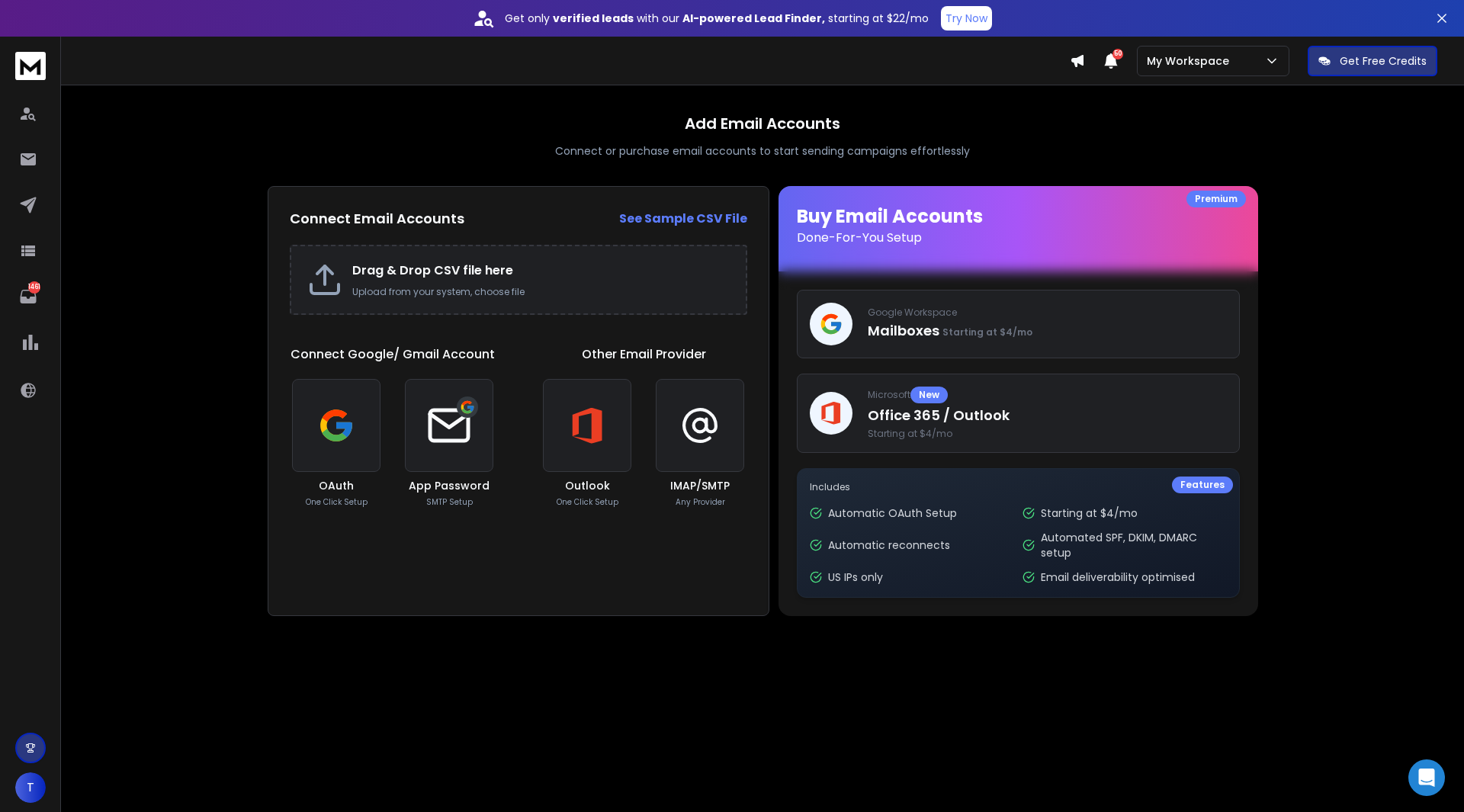
click at [363, 431] on div at bounding box center [336, 424] width 88 height 93
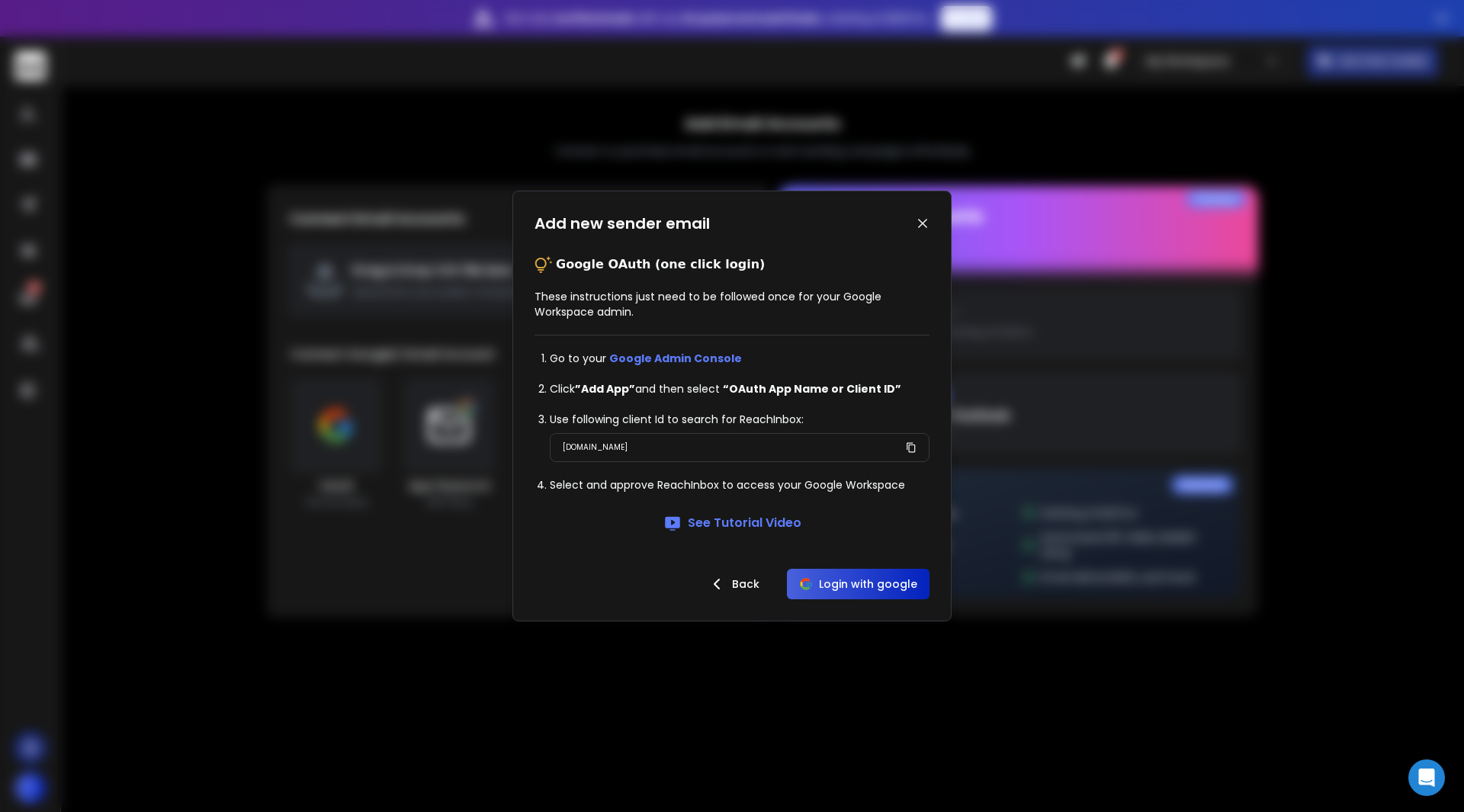
click at [823, 579] on button "Login with google" at bounding box center [858, 584] width 143 height 31
